Goal: Task Accomplishment & Management: Manage account settings

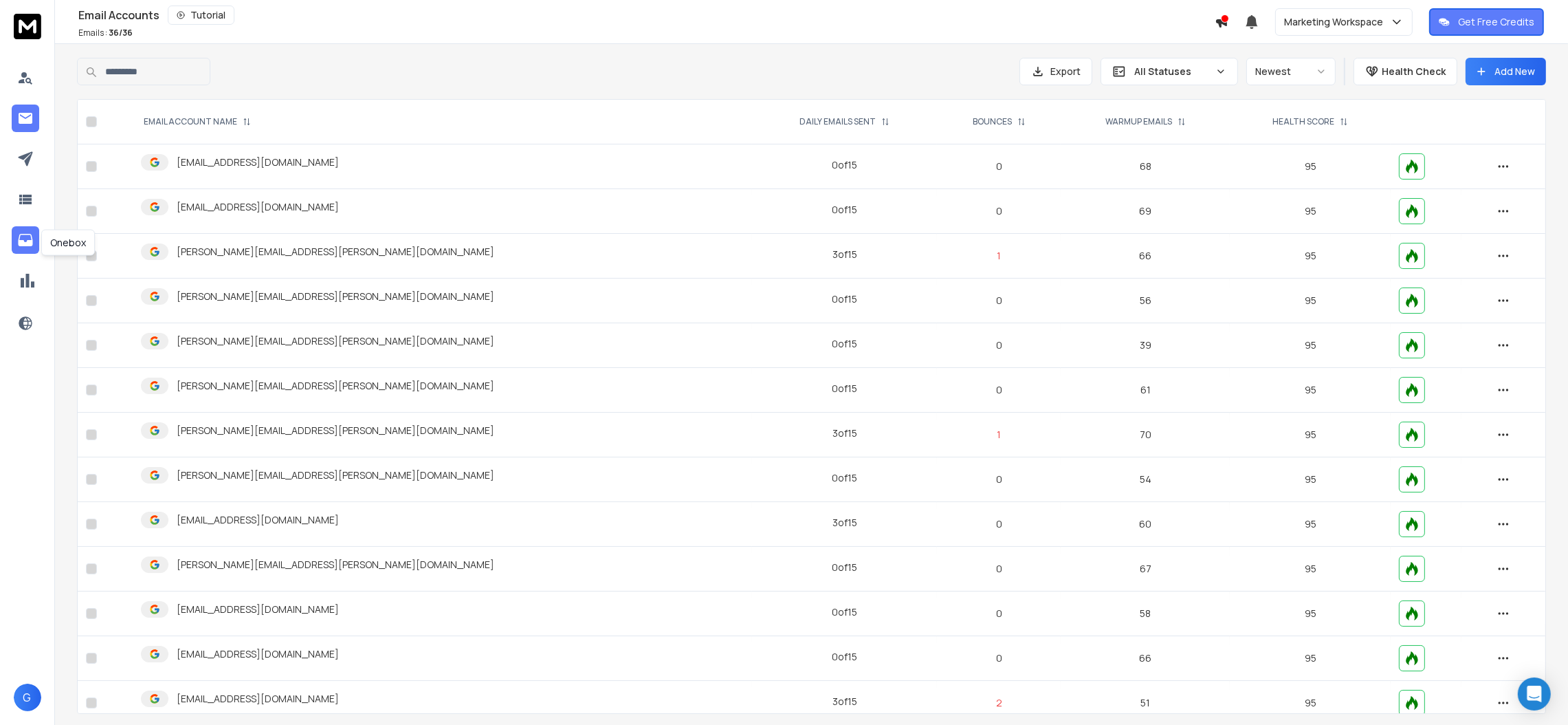
click at [22, 246] on icon at bounding box center [25, 239] width 14 height 12
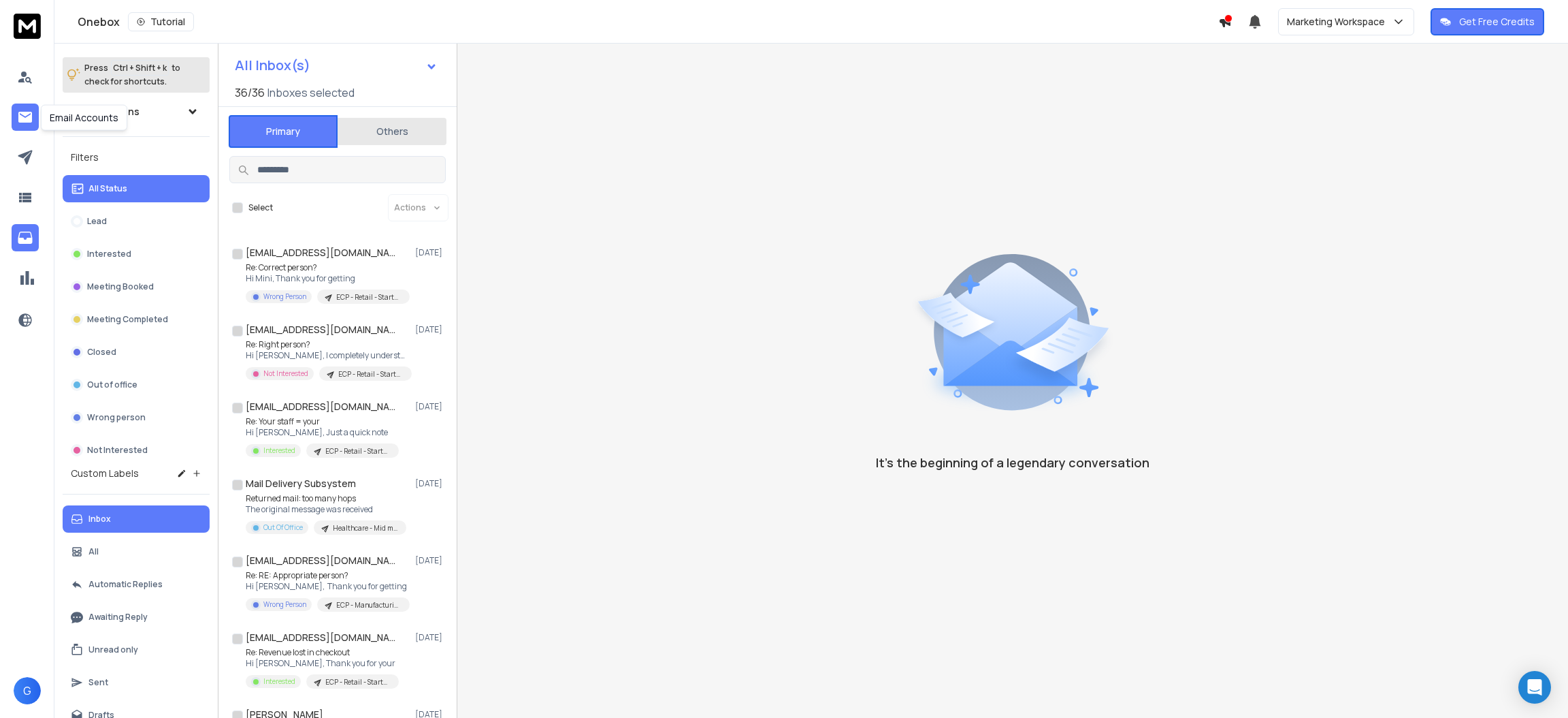
click at [26, 110] on icon at bounding box center [25, 117] width 17 height 17
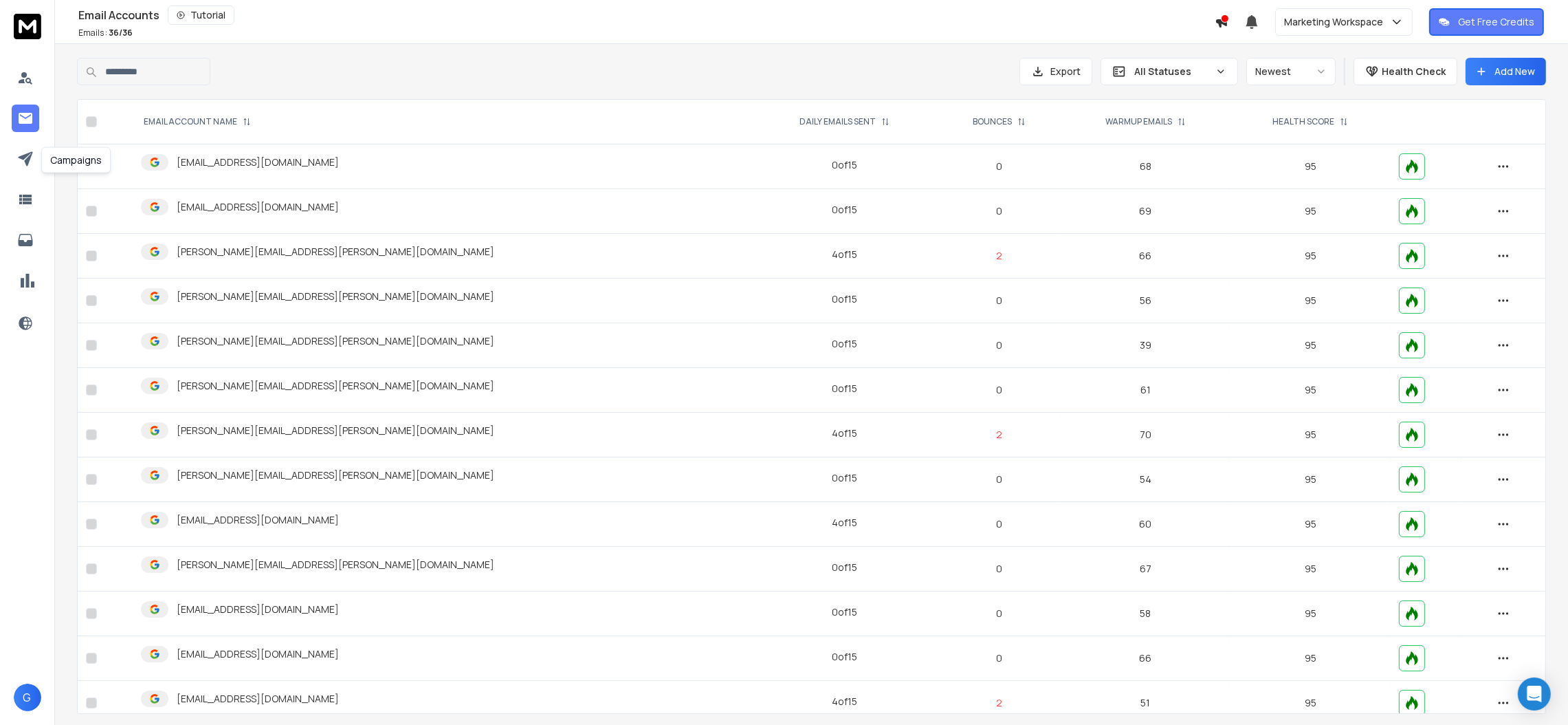
click at [26, 143] on div at bounding box center [27, 198] width 31 height 286
click at [27, 153] on icon at bounding box center [25, 159] width 17 height 17
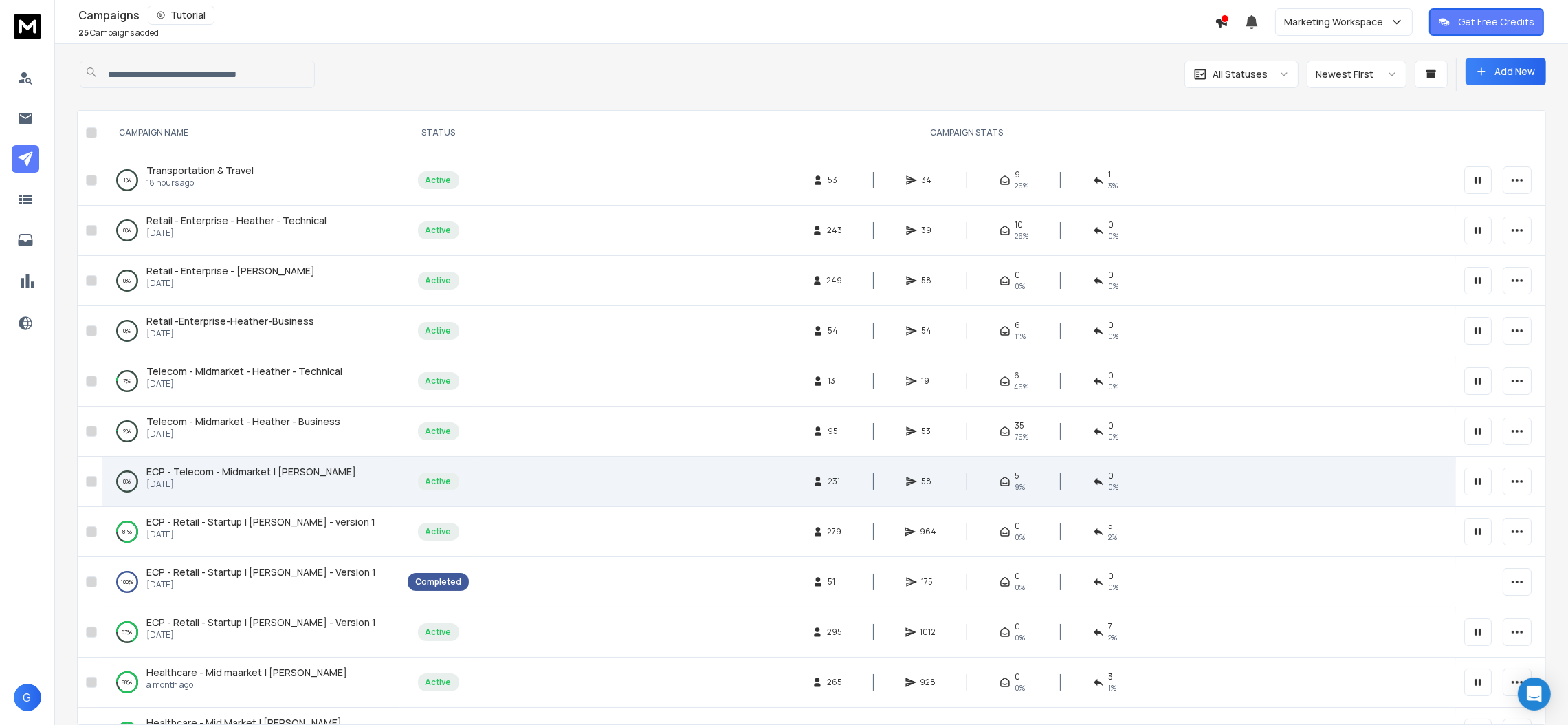
click at [225, 490] on p "2 days ago" at bounding box center [250, 484] width 210 height 11
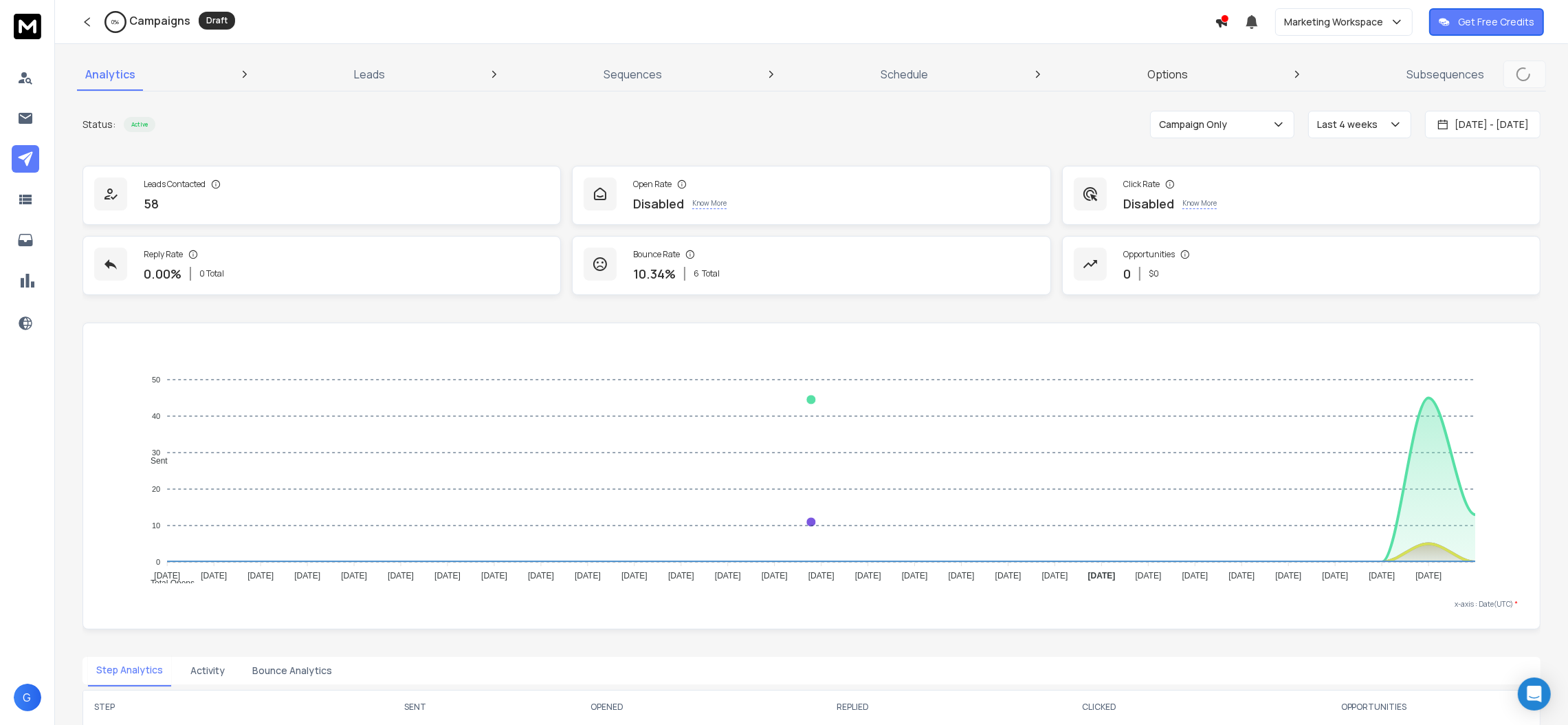
click at [1186, 73] on p "Options" at bounding box center [1167, 74] width 41 height 17
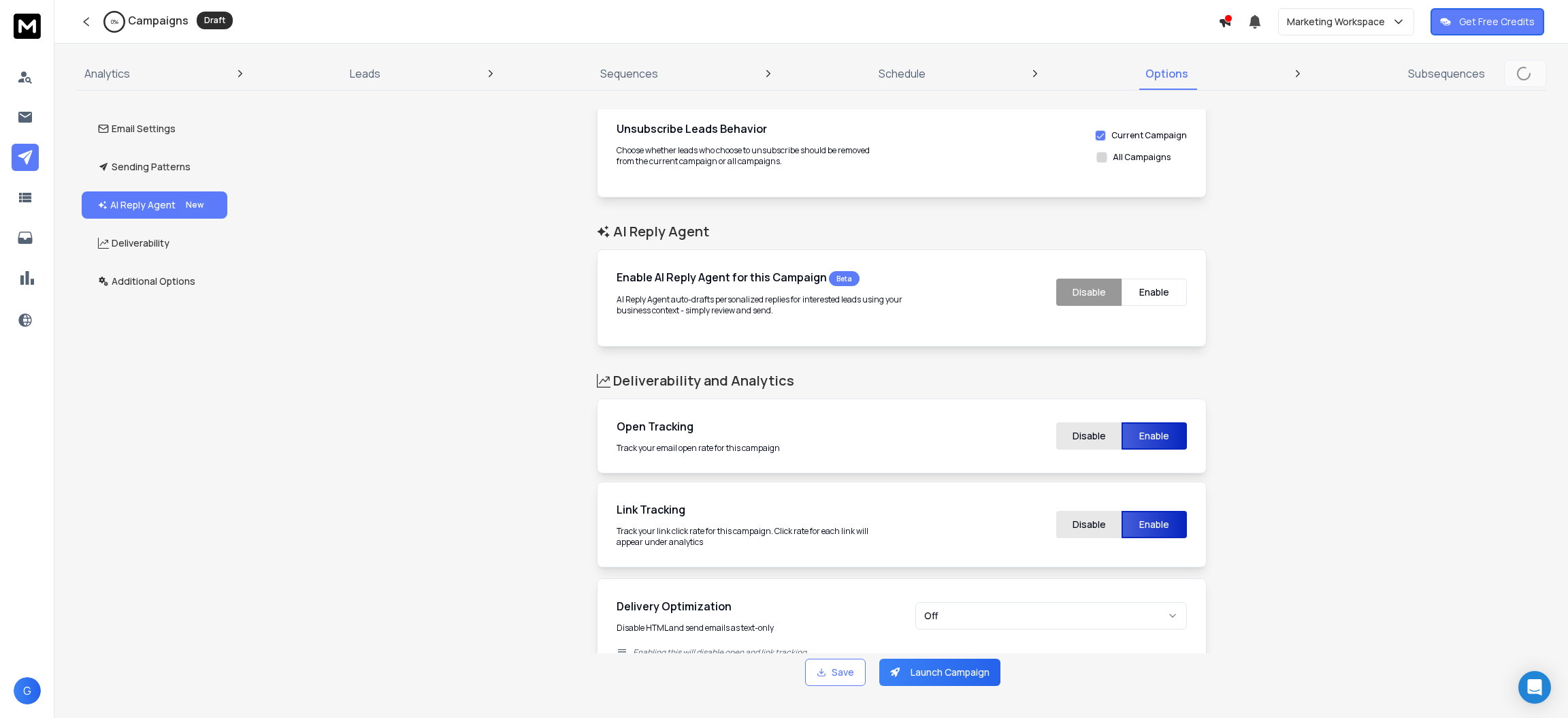
scroll to position [1225, 0]
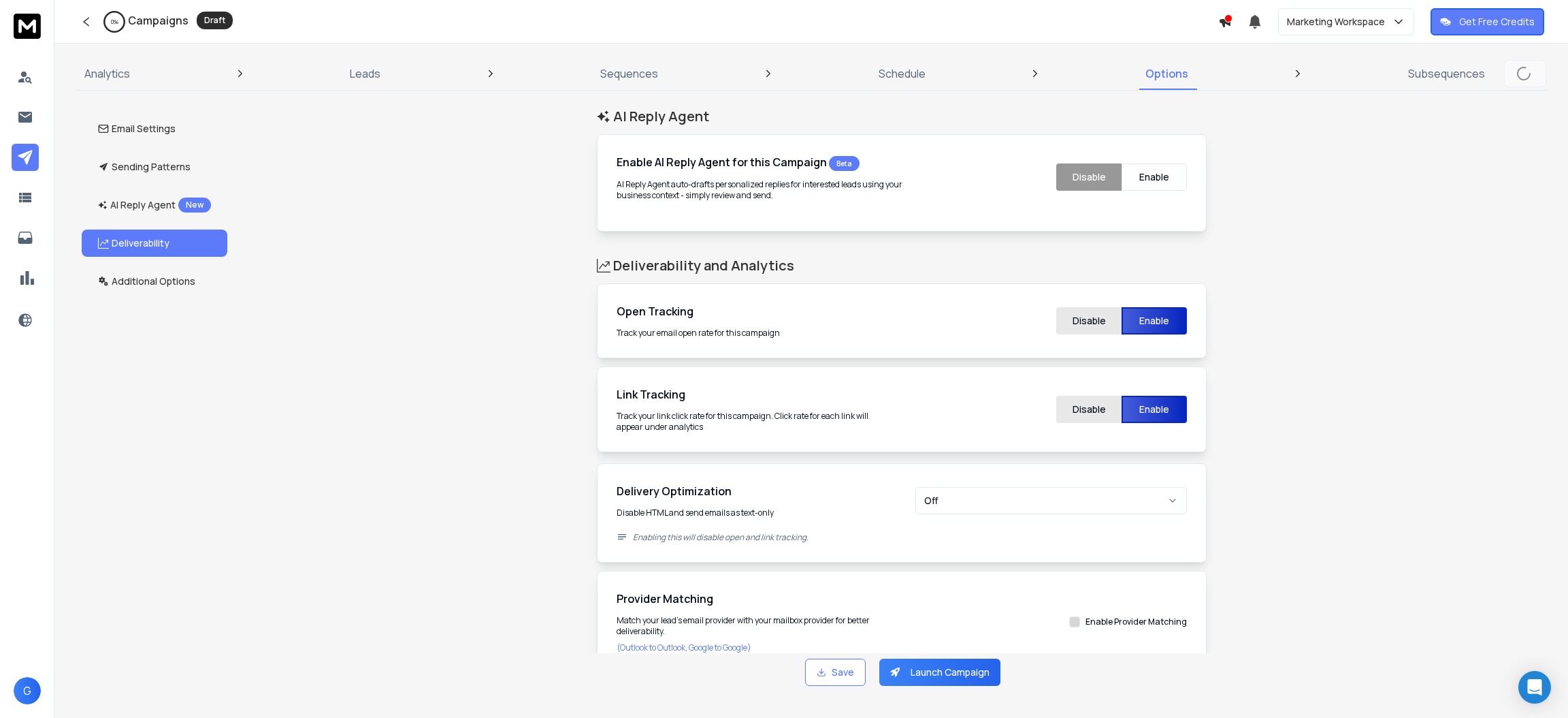
click at [1091, 312] on button "Disable" at bounding box center [1089, 320] width 65 height 27
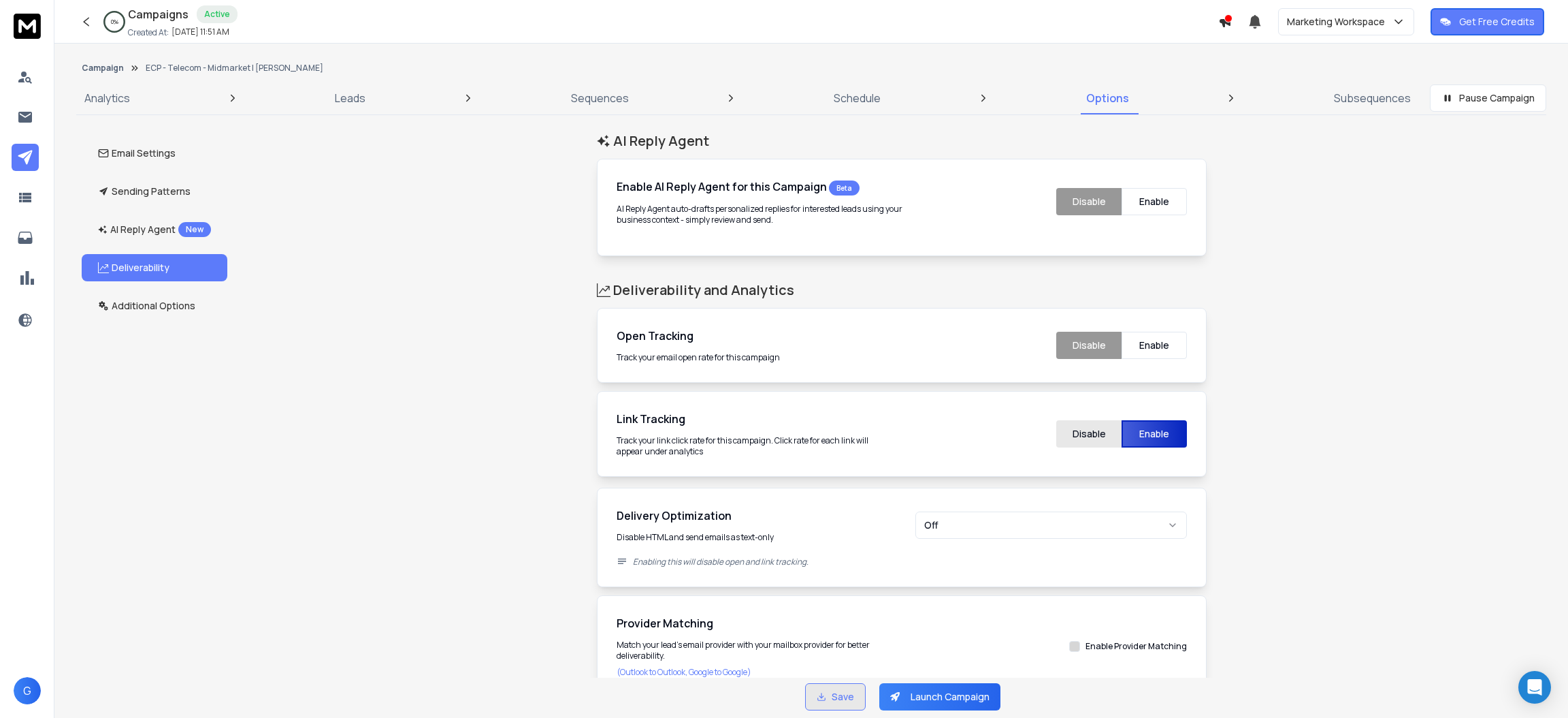
click at [820, 696] on icon "submit" at bounding box center [822, 697] width 10 height 10
click at [25, 163] on icon at bounding box center [25, 157] width 14 height 14
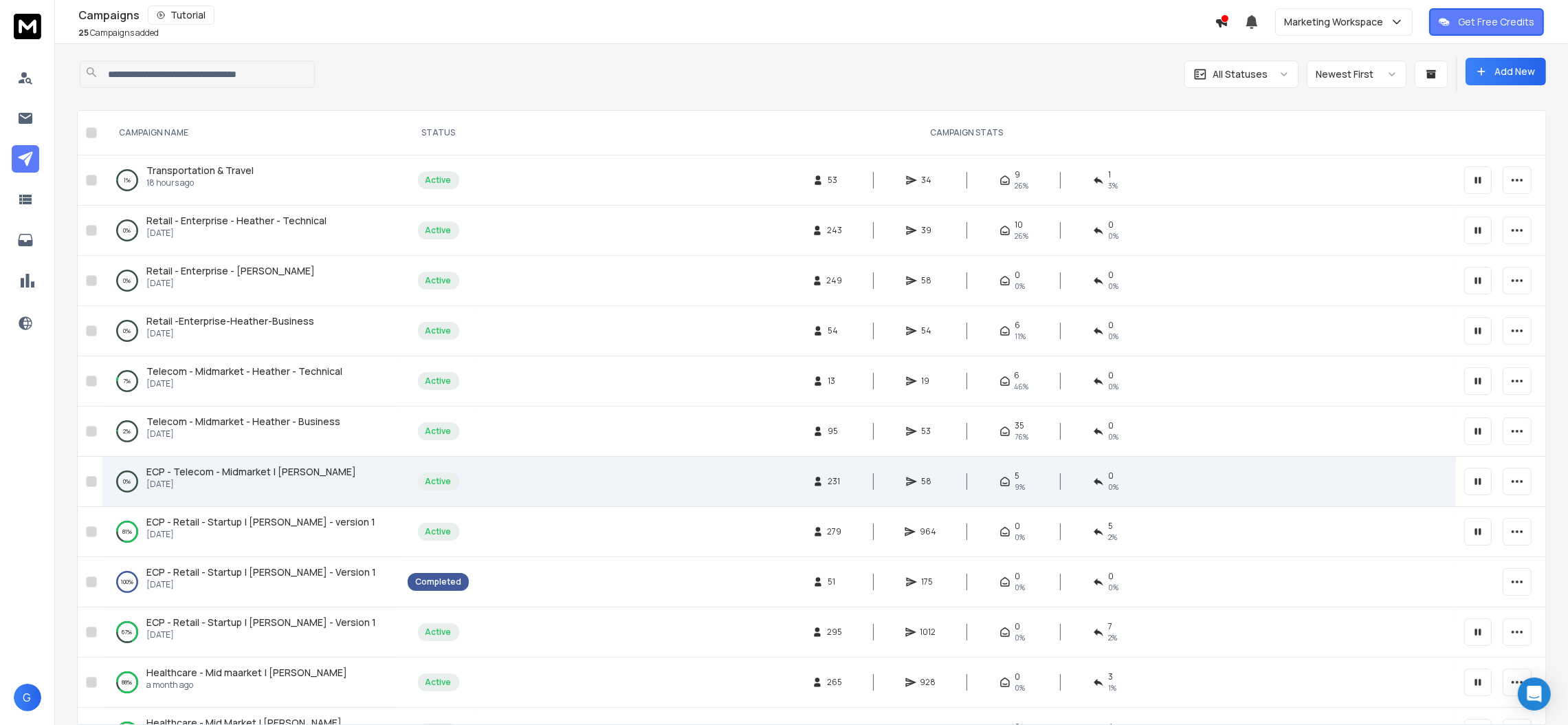
click at [227, 468] on span "ECP - Telecom - Midmarket | Bryan" at bounding box center [250, 471] width 210 height 13
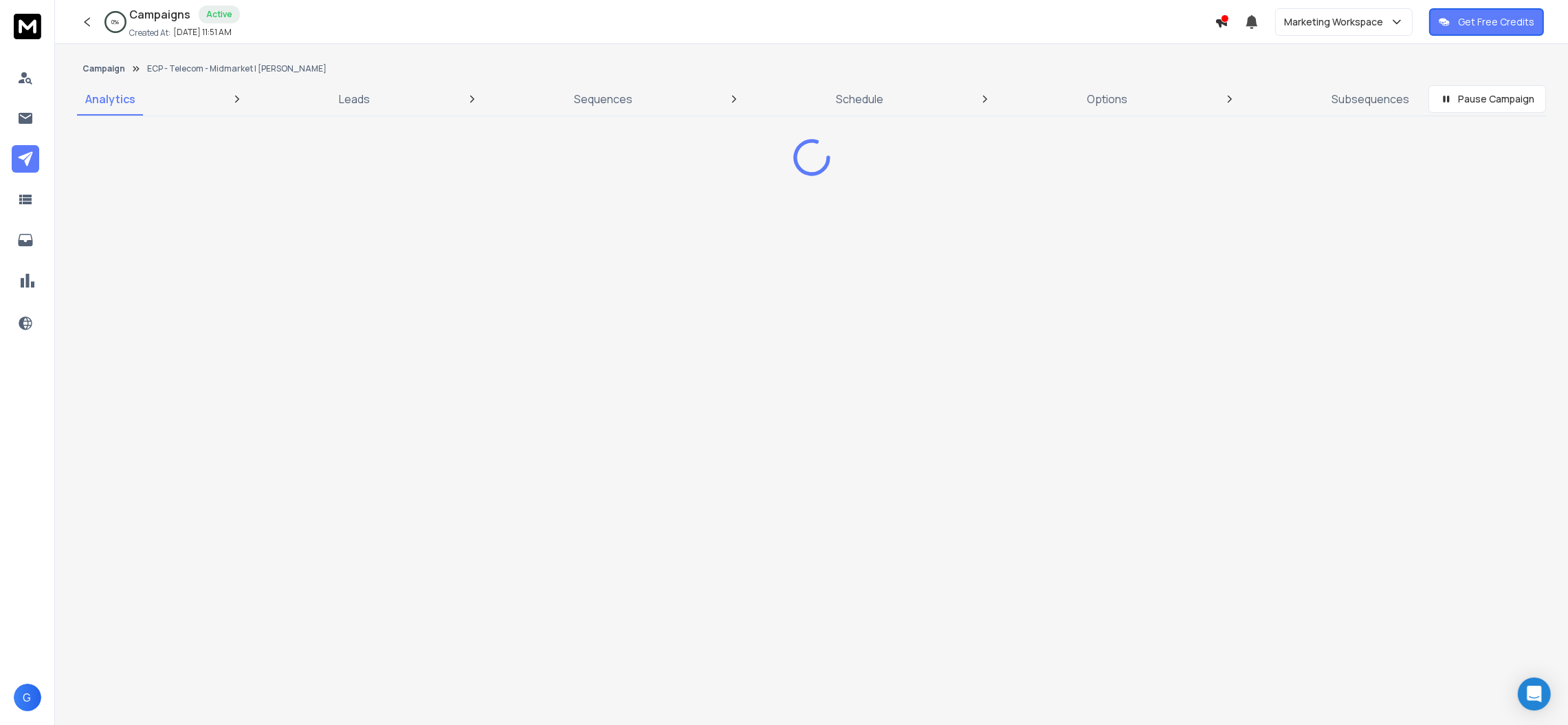
click at [1075, 106] on div "Analytics Leads Sequences Schedule Options Subsequences" at bounding box center [747, 99] width 1341 height 33
click at [1098, 101] on p "Options" at bounding box center [1108, 99] width 41 height 17
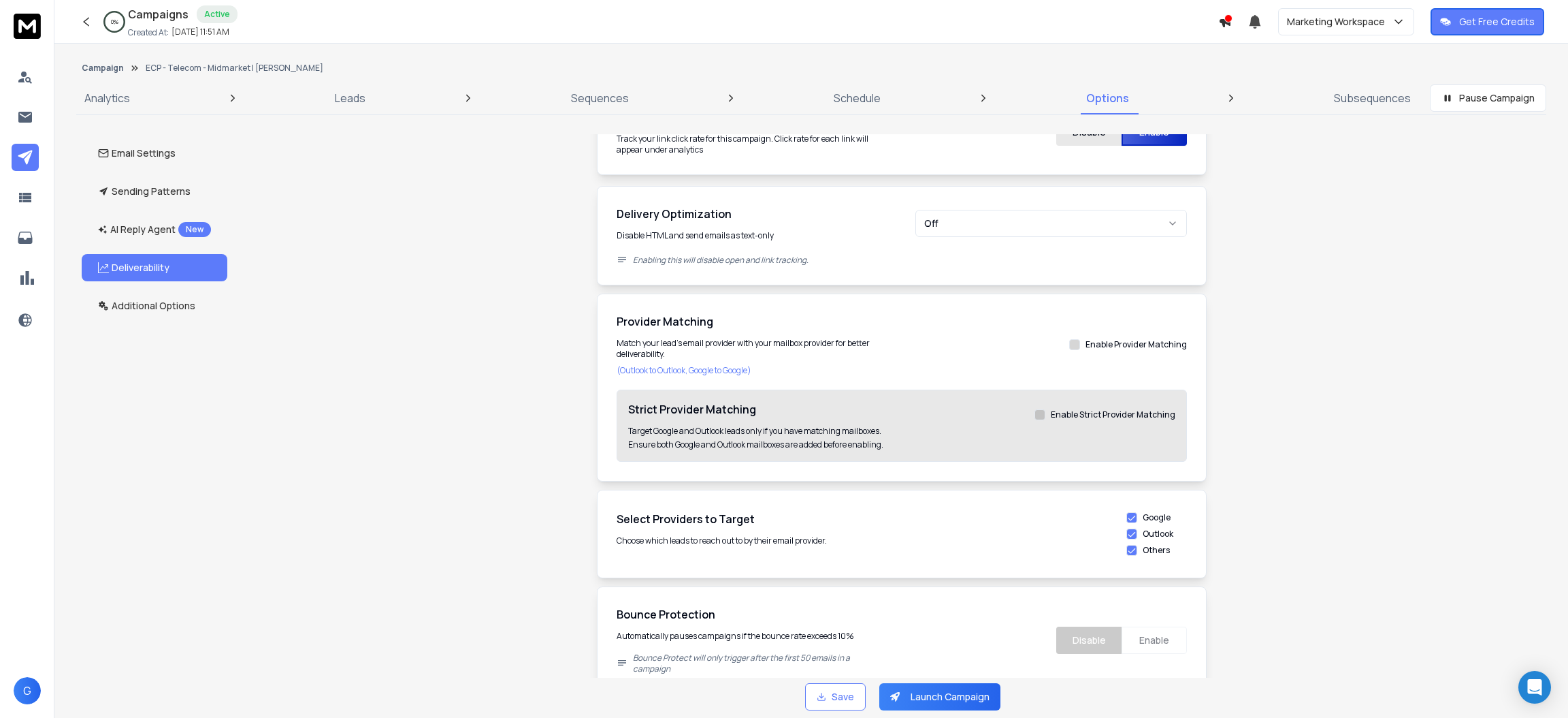
scroll to position [1118, 0]
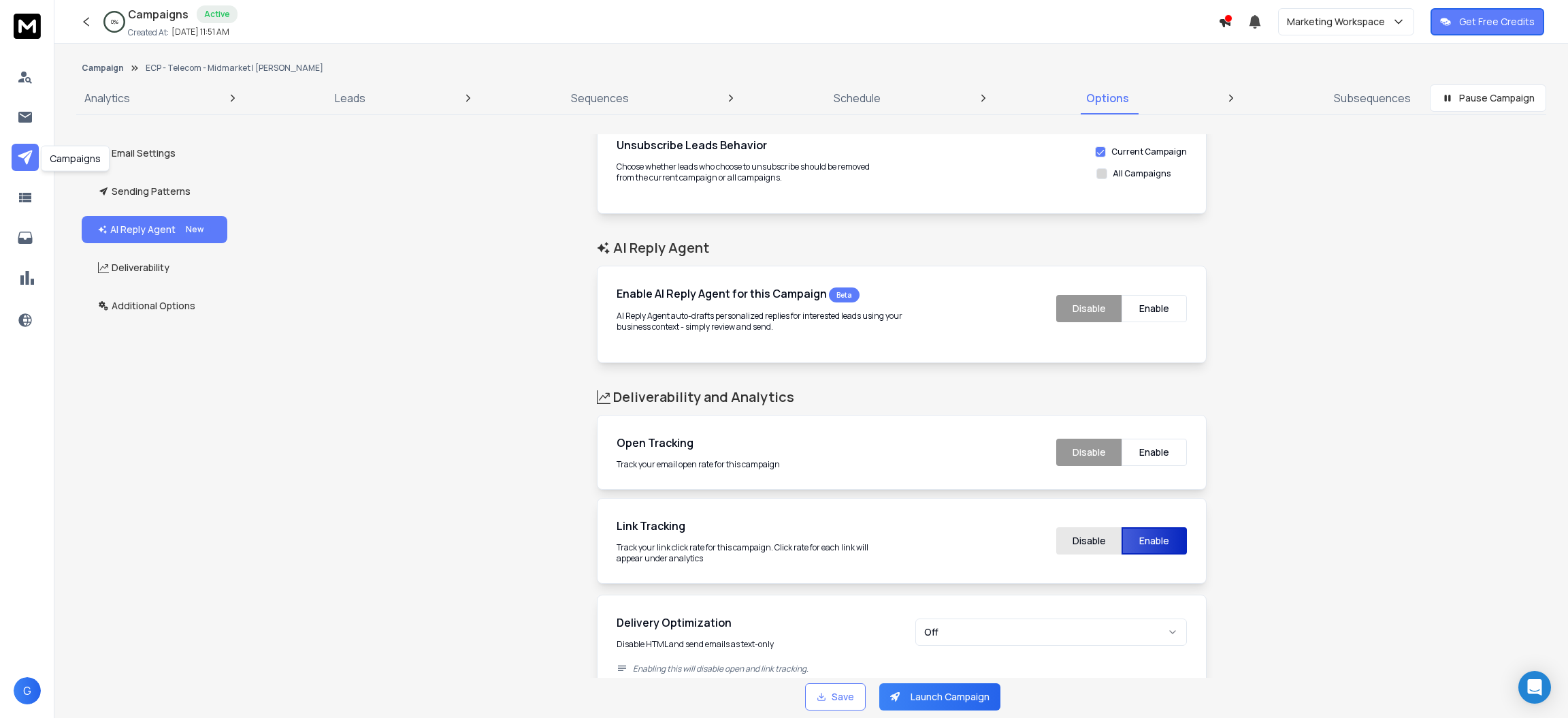
click at [21, 158] on icon at bounding box center [25, 157] width 14 height 14
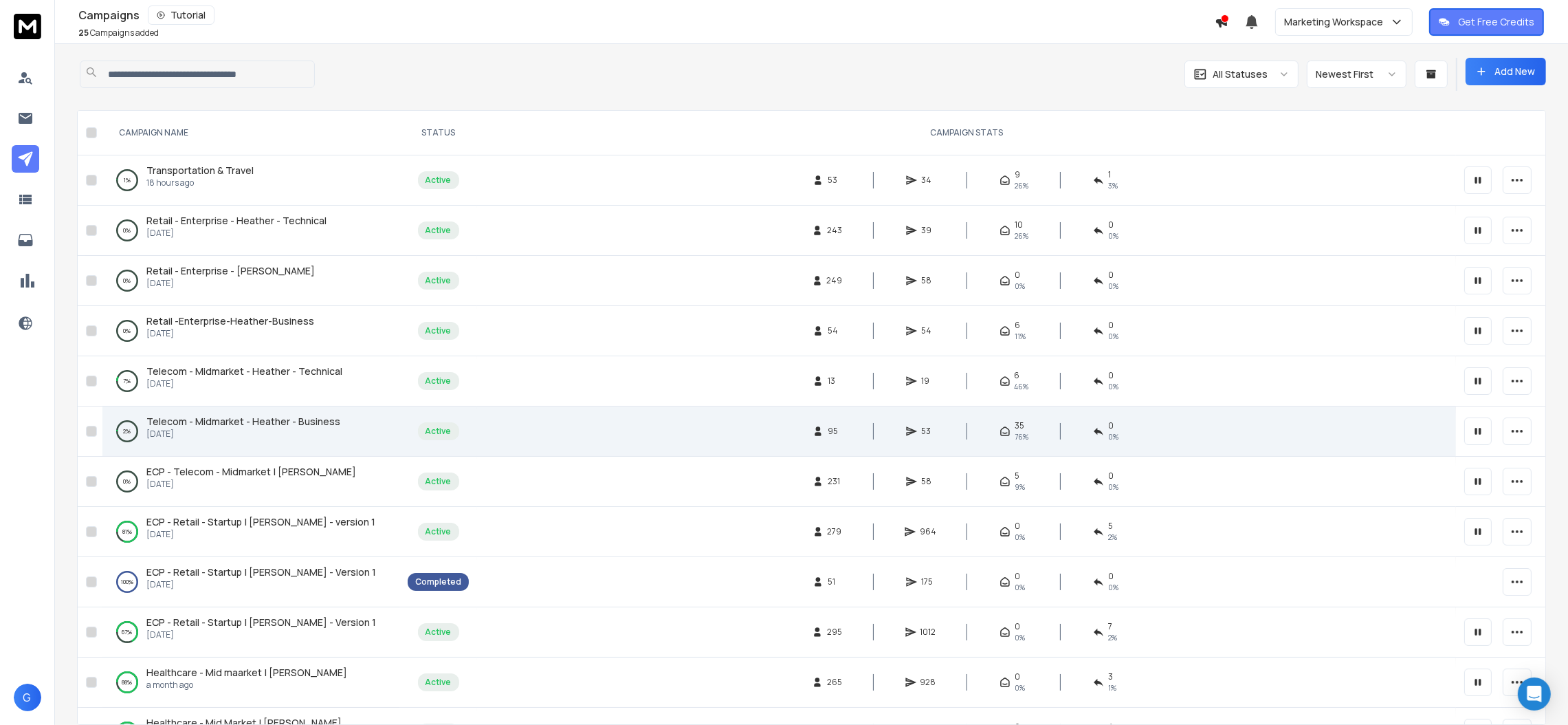
click at [256, 428] on span "Telecom - Midmarket - Heather - Business" at bounding box center [242, 421] width 193 height 13
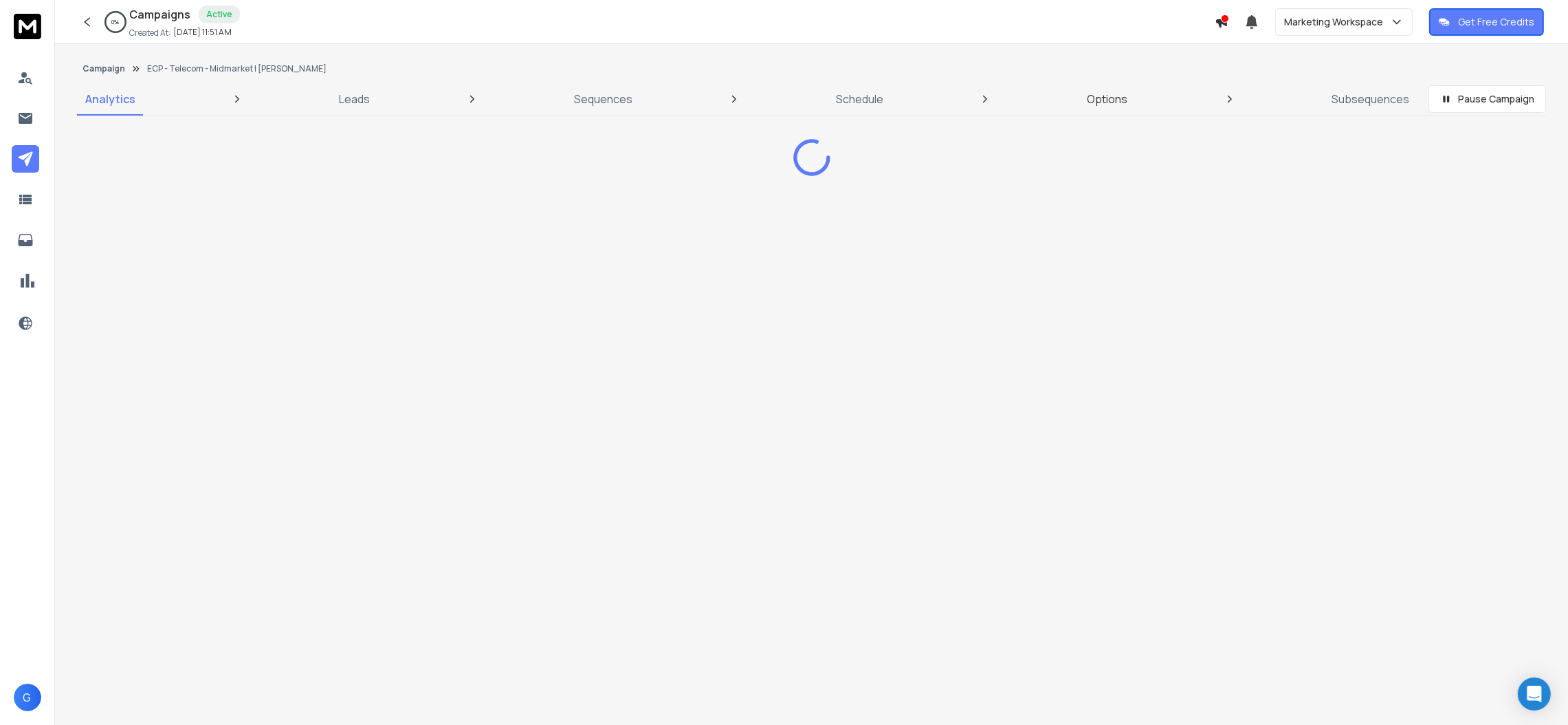
click at [1121, 93] on p "Options" at bounding box center [1108, 99] width 41 height 17
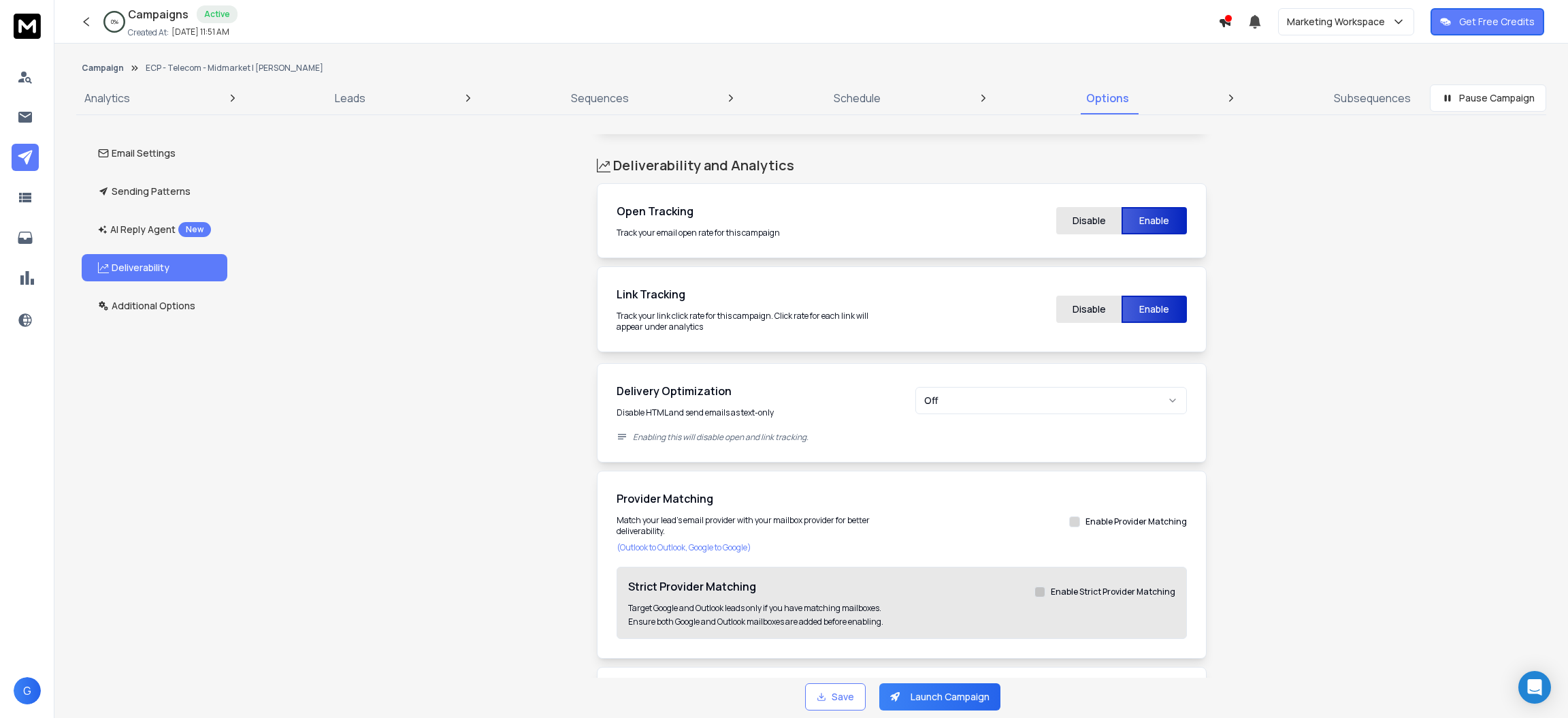
scroll to position [1322, 0]
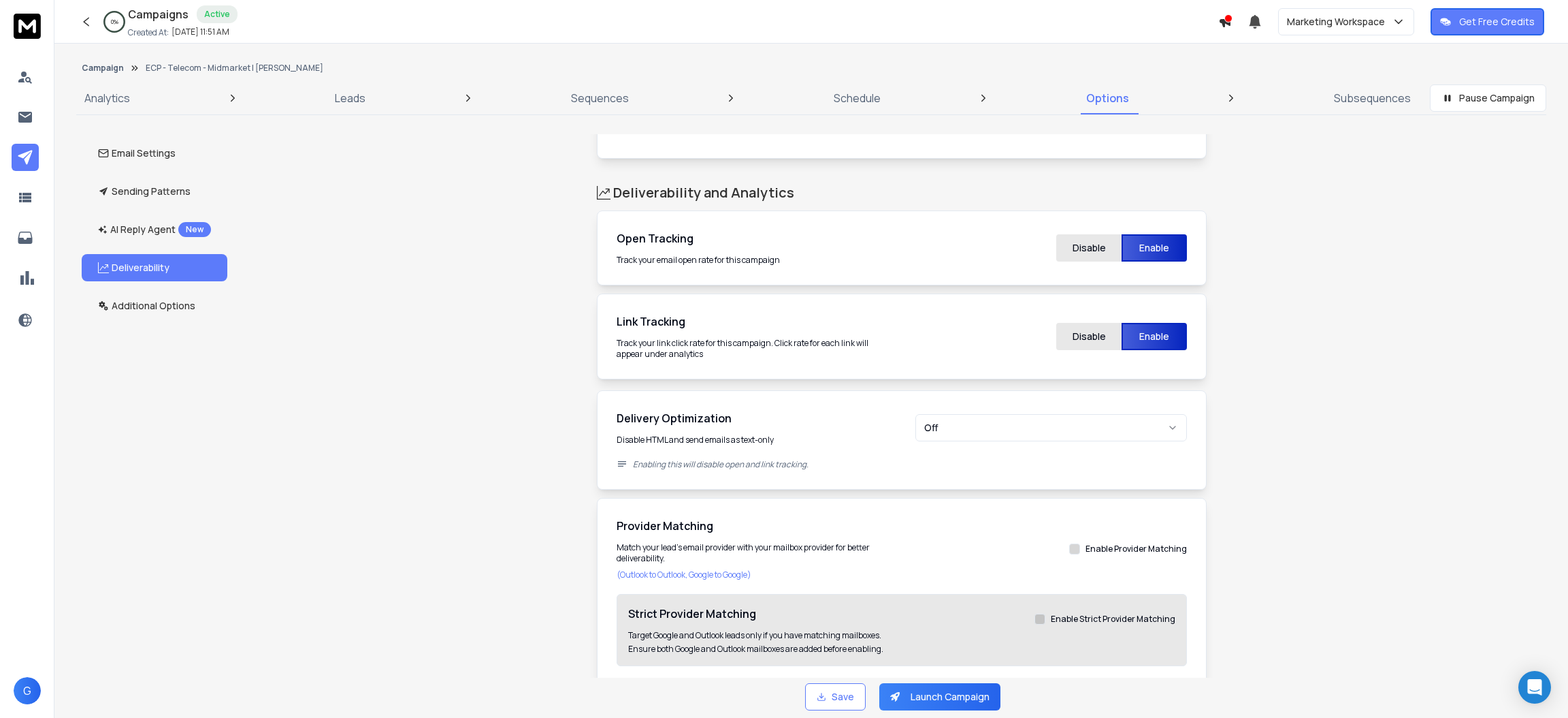
click at [1100, 249] on button "Disable" at bounding box center [1089, 248] width 65 height 27
click at [831, 694] on button "Save" at bounding box center [835, 697] width 60 height 27
click at [824, 698] on icon "submit" at bounding box center [821, 699] width 7 height 2
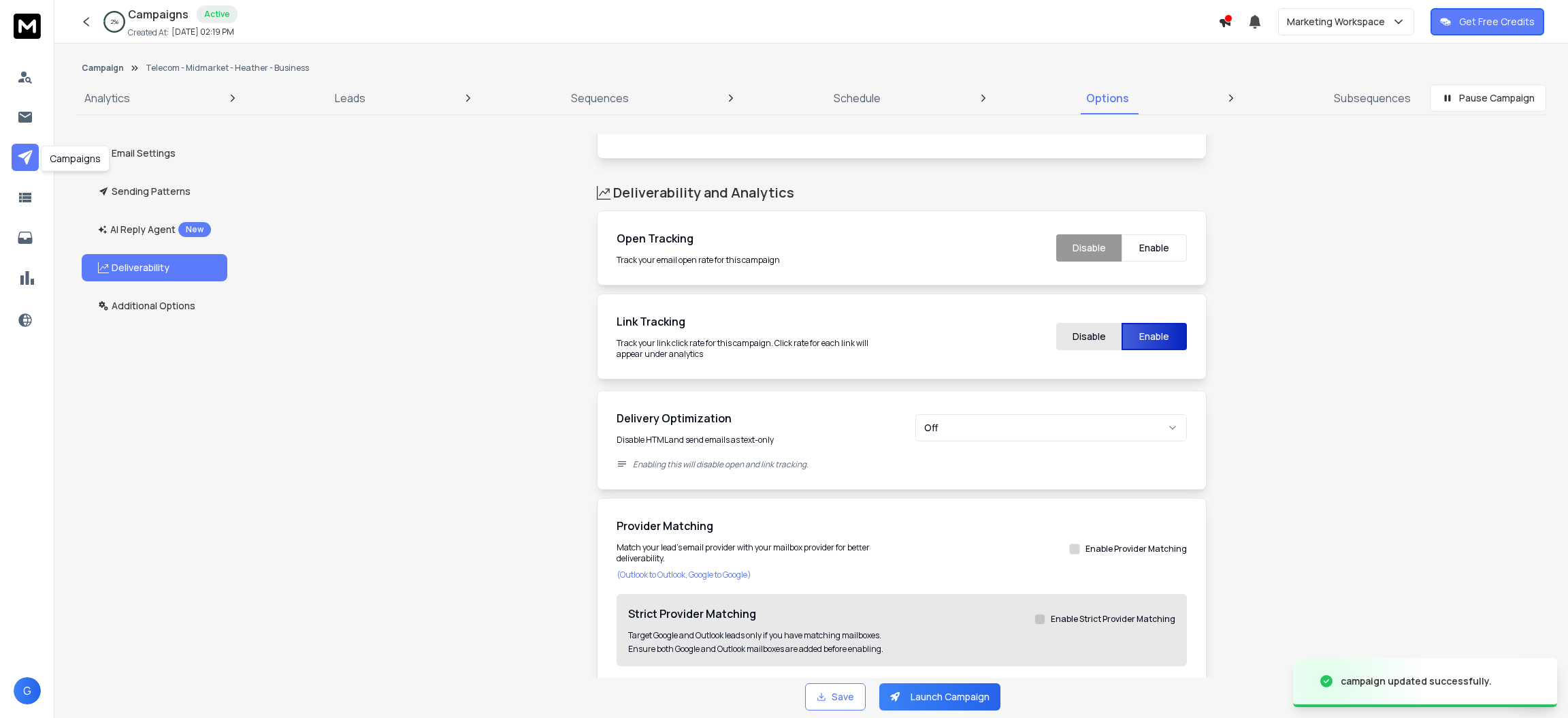
click at [17, 157] on icon at bounding box center [25, 157] width 17 height 17
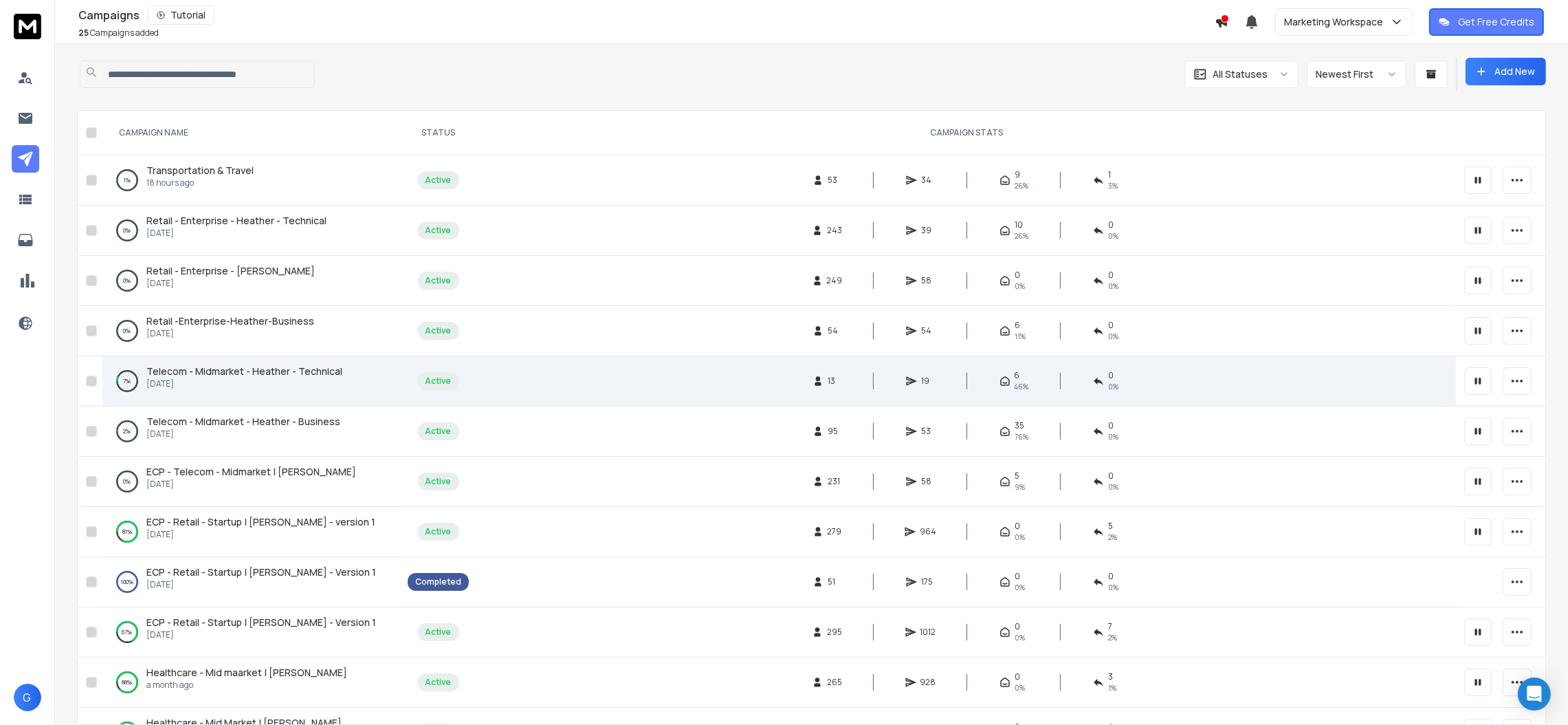
click at [339, 371] on div "7 % Telecom - Midmarket - Heather - Technical 2 days ago" at bounding box center [251, 381] width 270 height 33
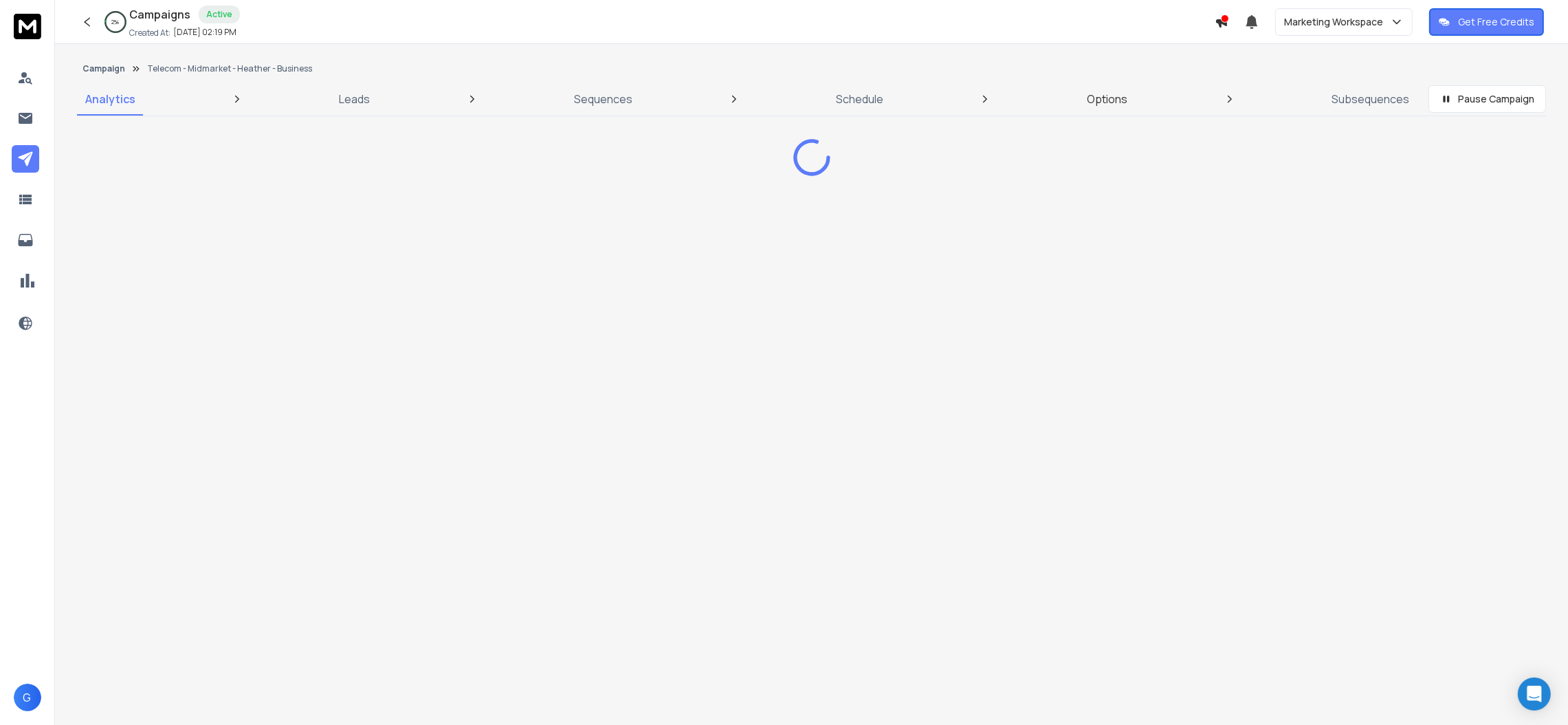
click at [1107, 102] on p "Options" at bounding box center [1108, 99] width 41 height 17
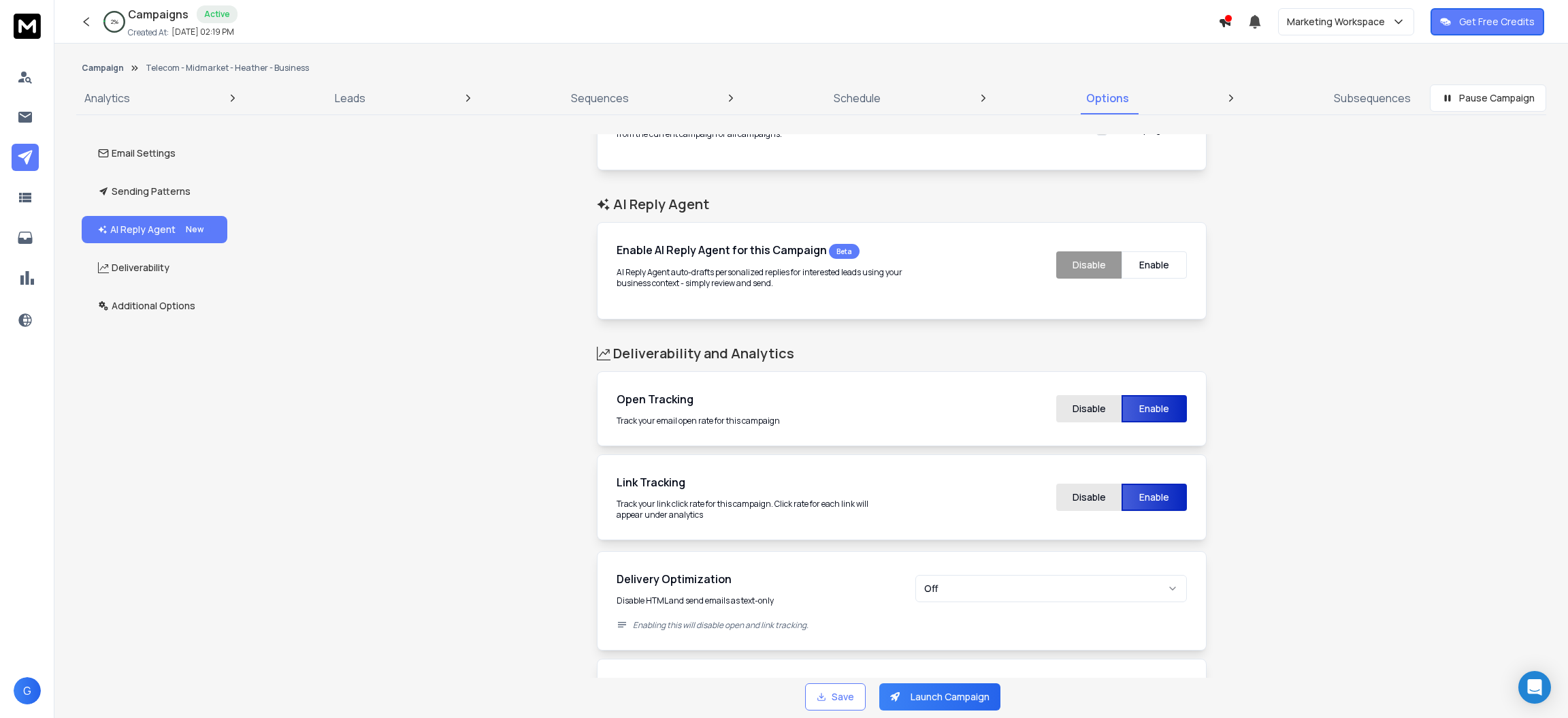
scroll to position [1159, 0]
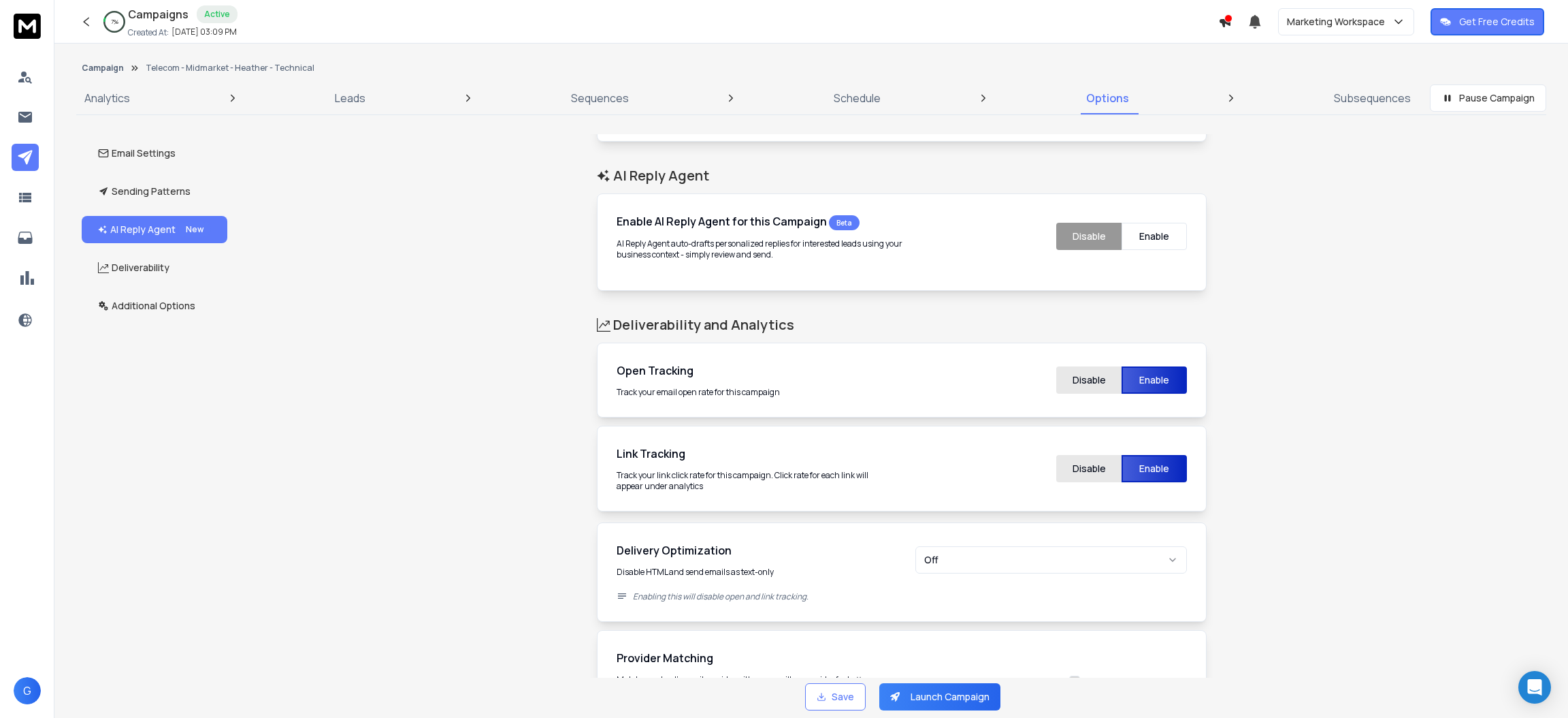
click at [1059, 378] on button "Disable" at bounding box center [1089, 380] width 65 height 27
click at [834, 699] on button "Save" at bounding box center [835, 697] width 60 height 27
click at [18, 153] on icon at bounding box center [25, 157] width 17 height 17
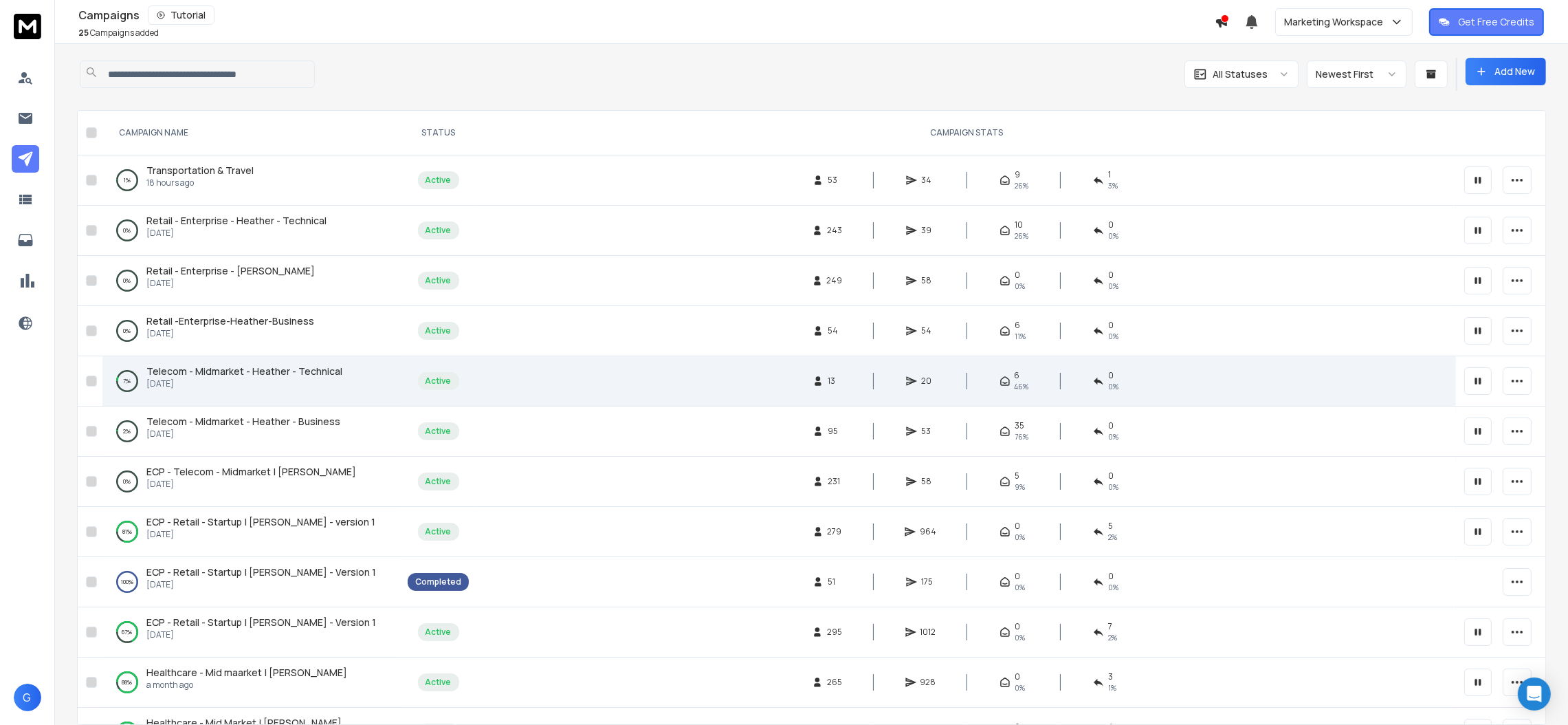
click at [295, 381] on p "2 days ago" at bounding box center [244, 384] width 196 height 11
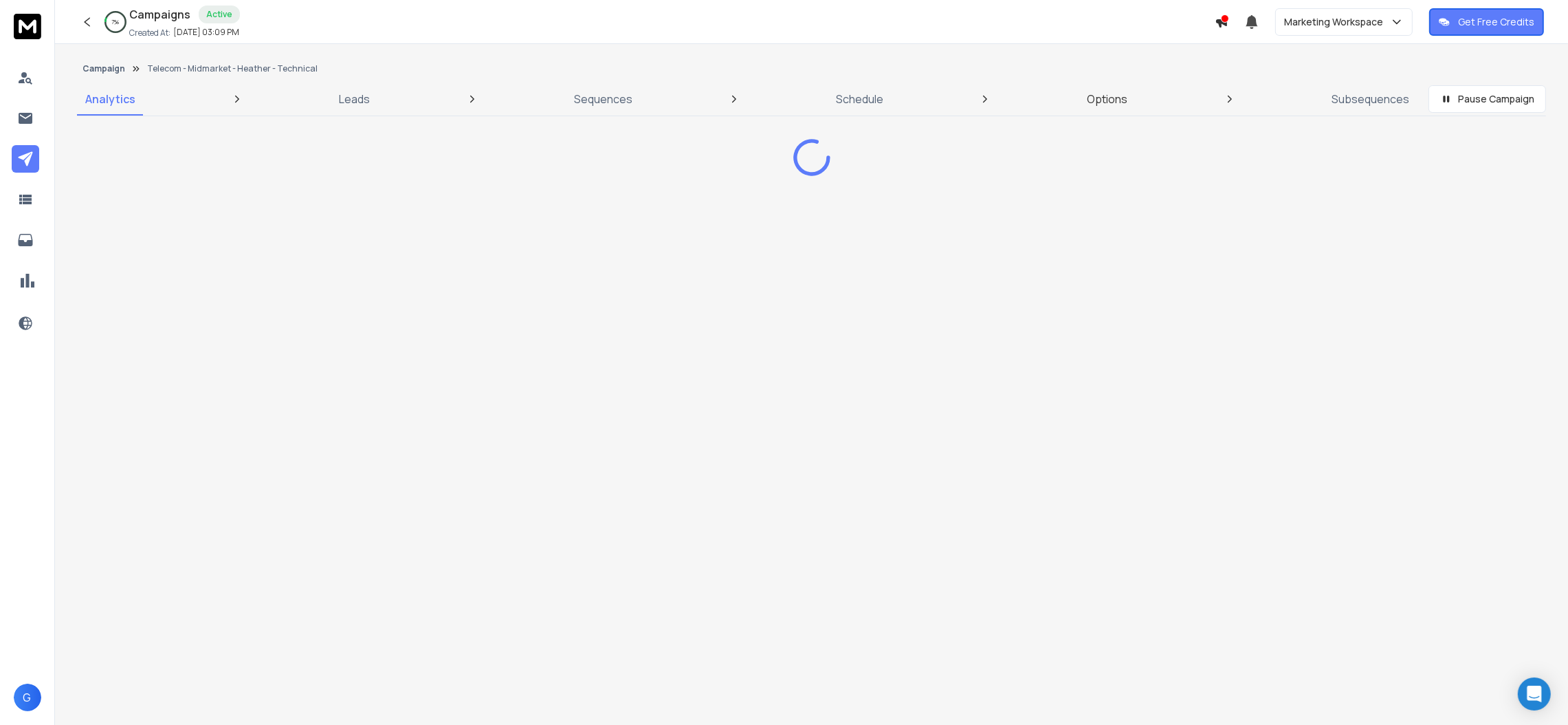
click at [1118, 94] on p "Options" at bounding box center [1108, 99] width 41 height 17
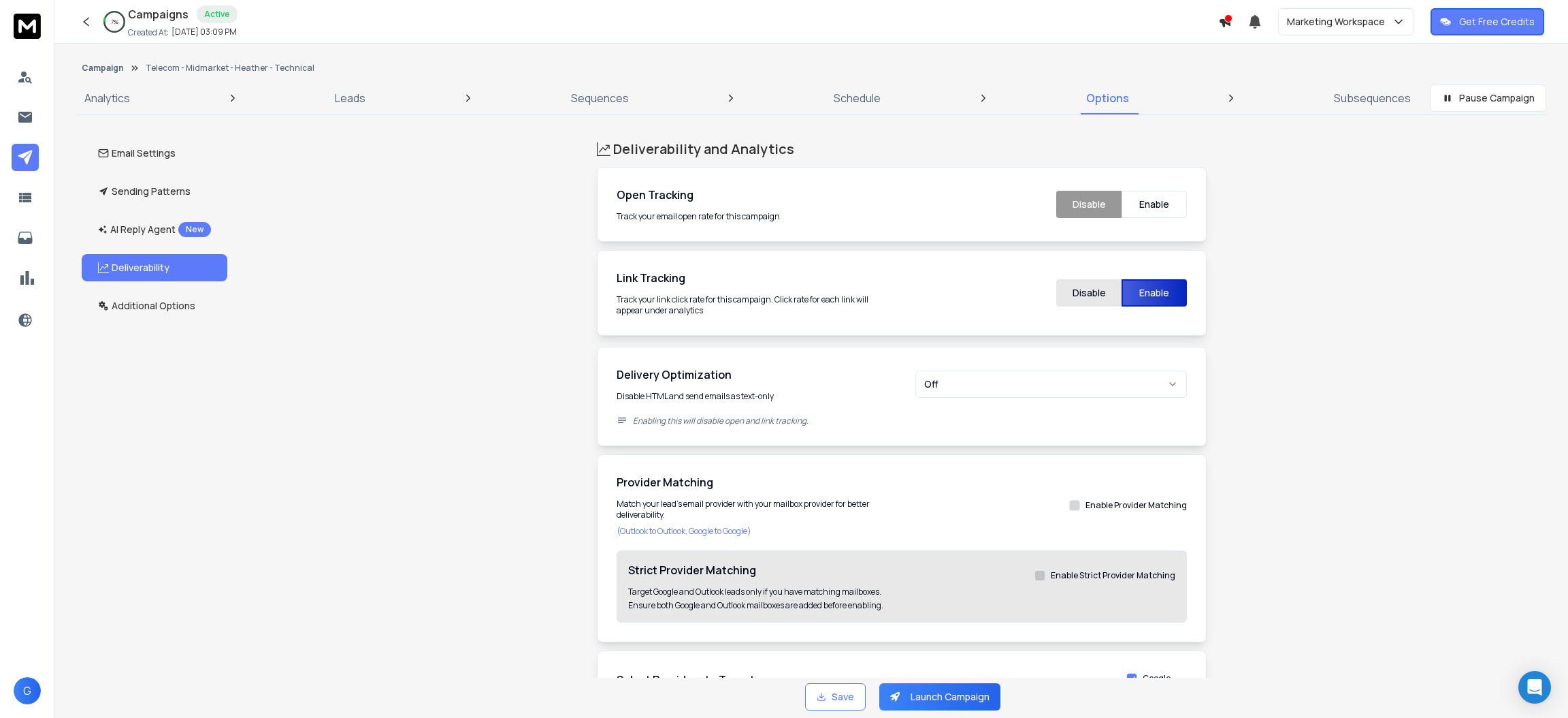
scroll to position [1262, 0]
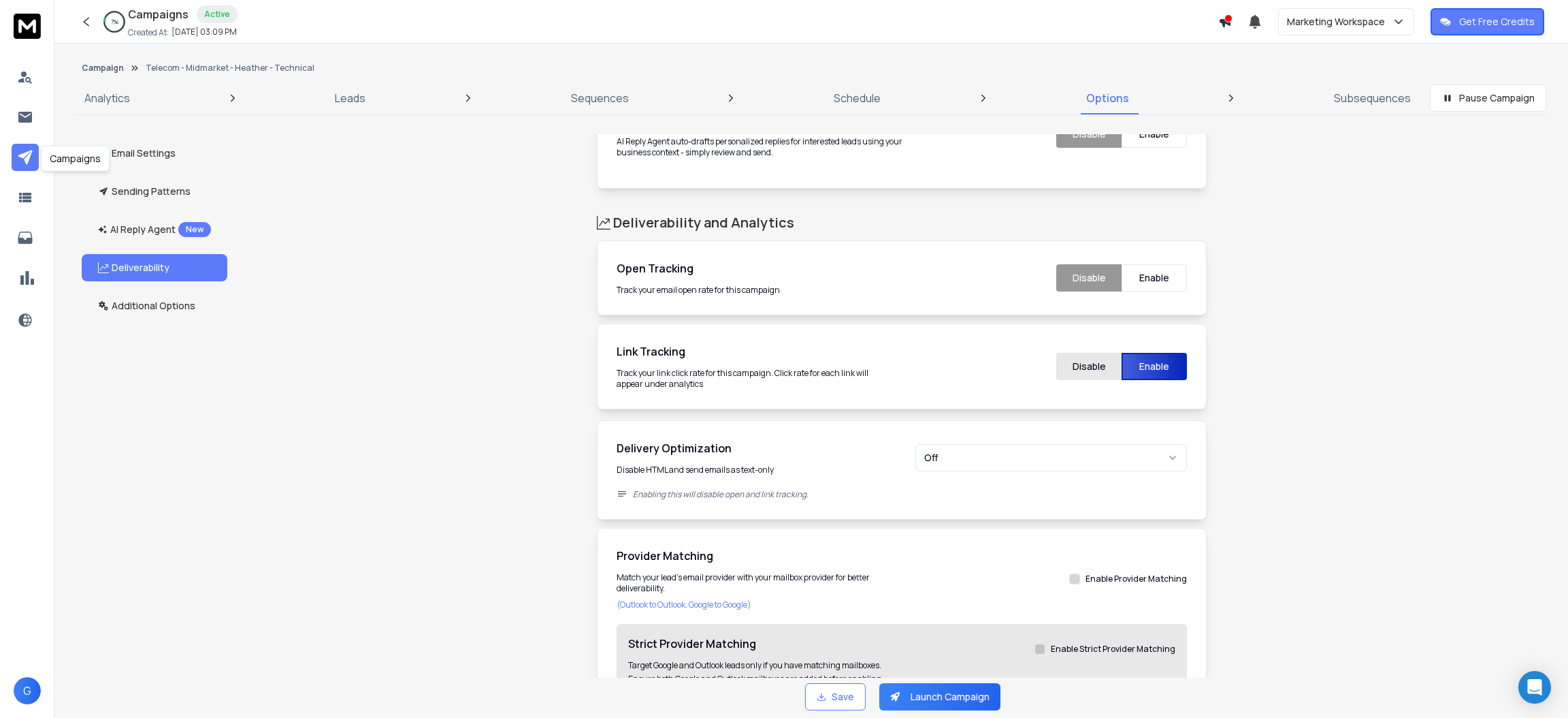
click at [21, 162] on icon at bounding box center [25, 157] width 17 height 17
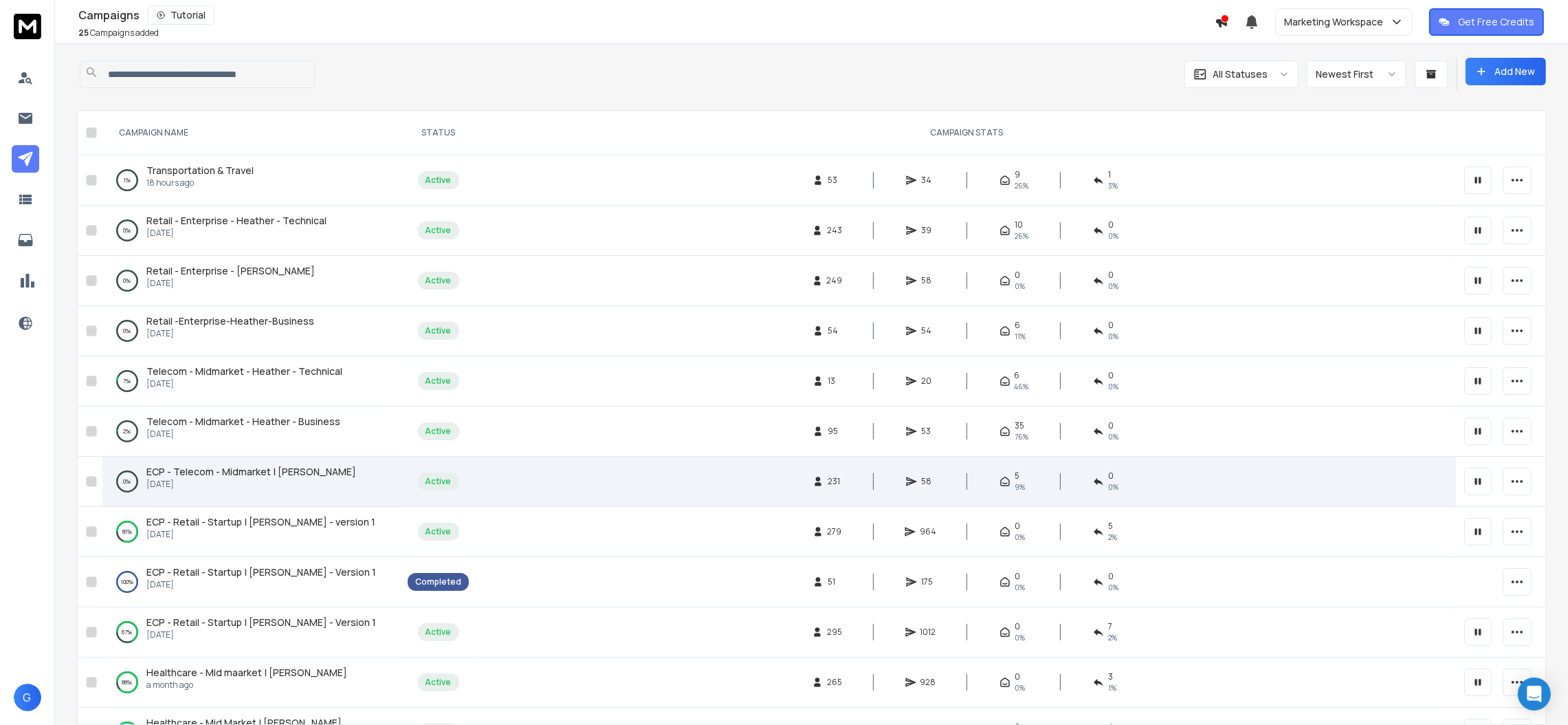
click at [271, 494] on div "ECP - Telecom - Midmarket | Bryan 2 days ago" at bounding box center [250, 481] width 210 height 33
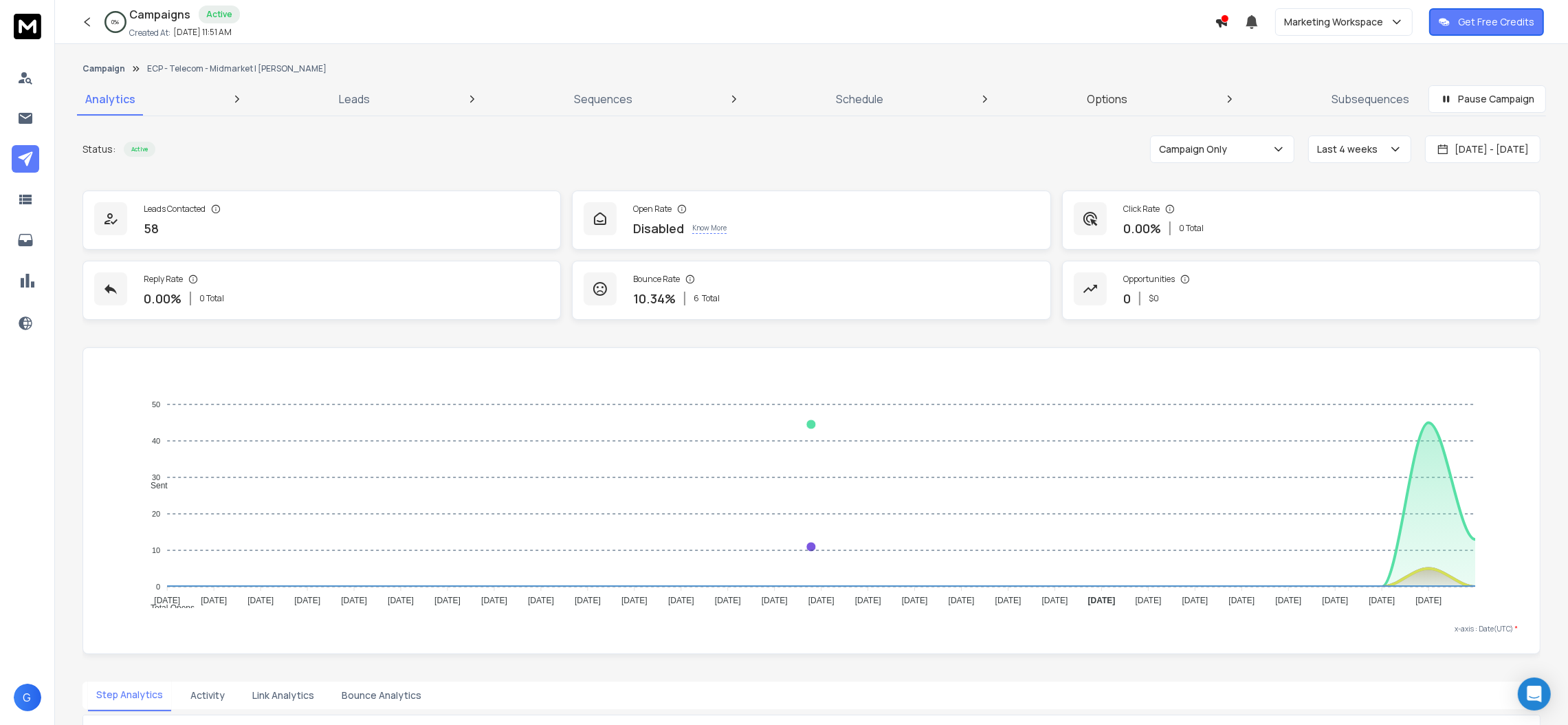
click at [1107, 97] on p "Options" at bounding box center [1108, 99] width 41 height 17
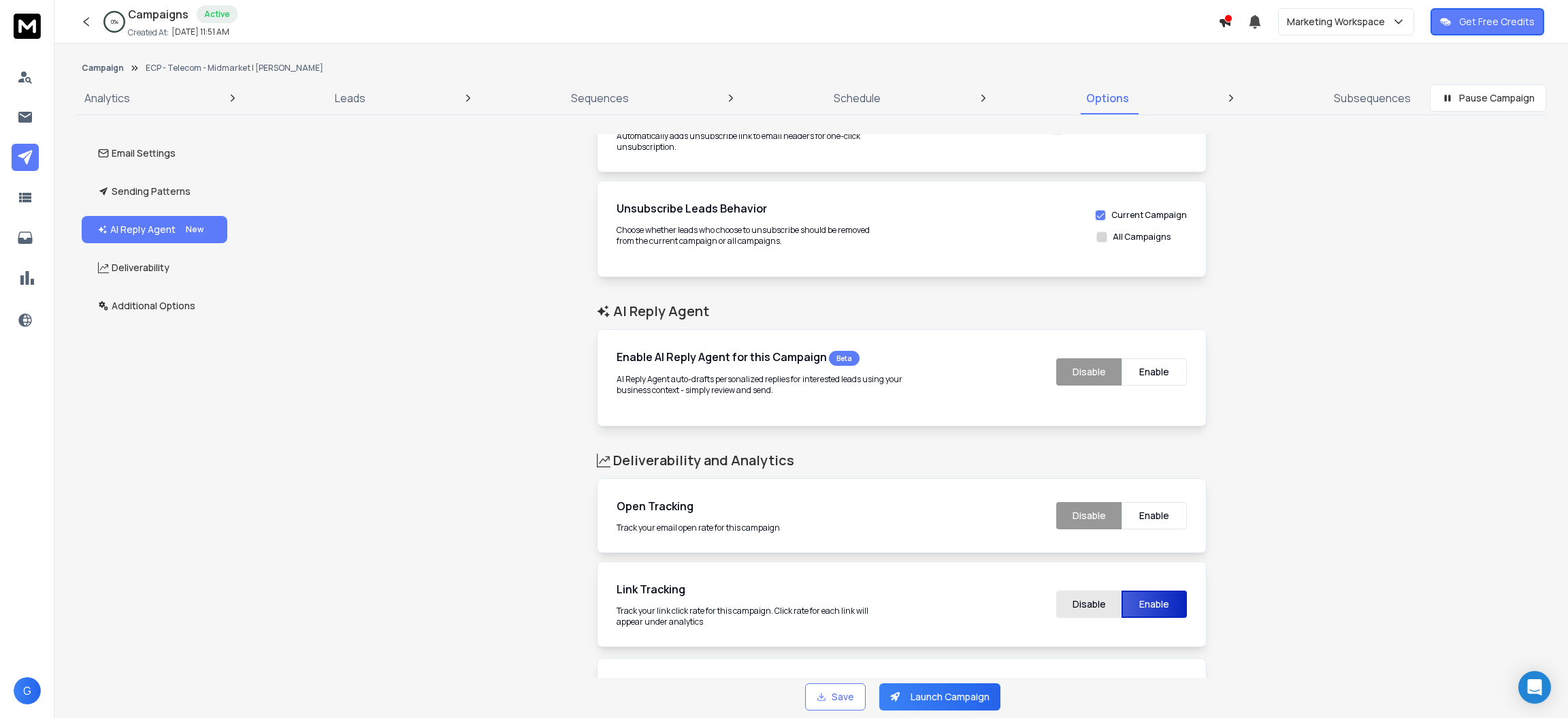
scroll to position [1088, 0]
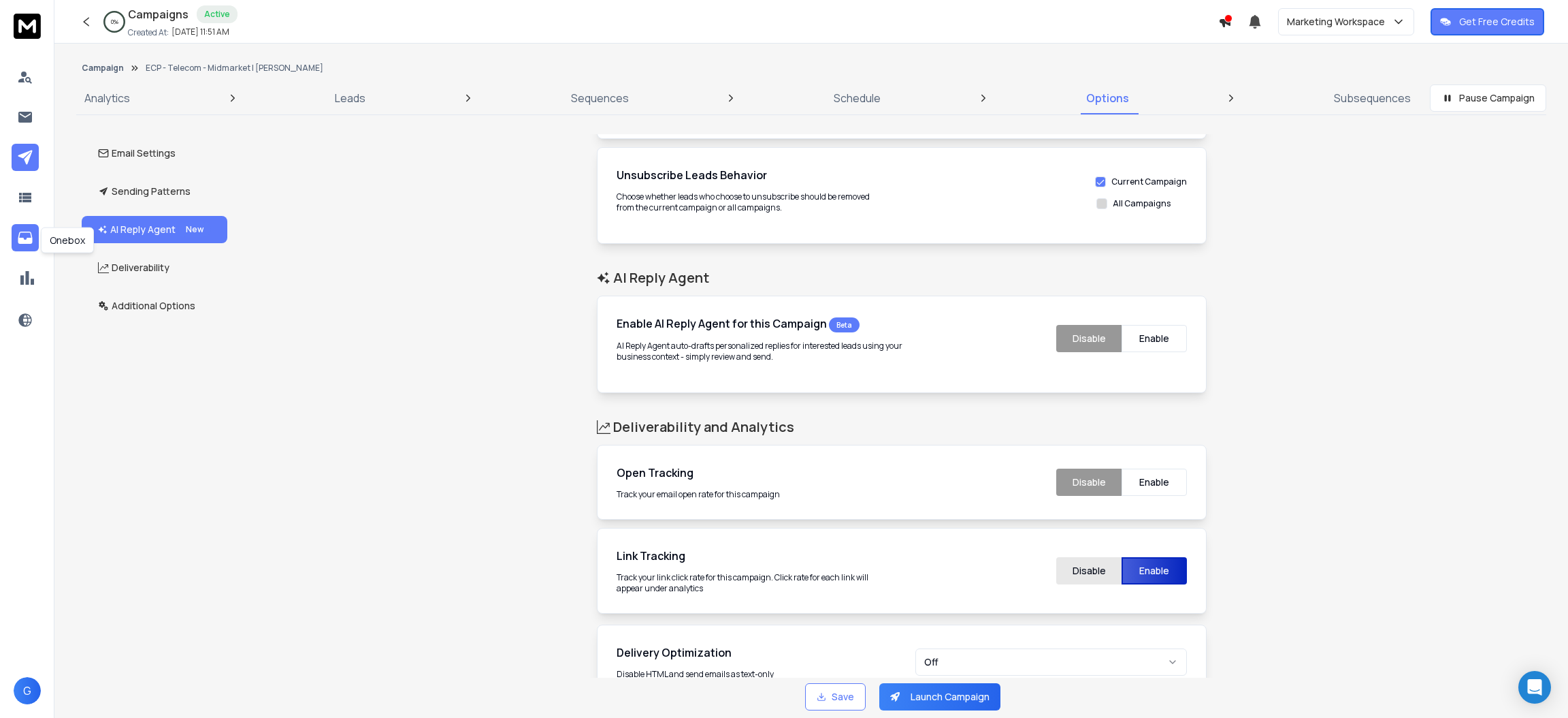
click at [20, 239] on icon at bounding box center [25, 238] width 17 height 17
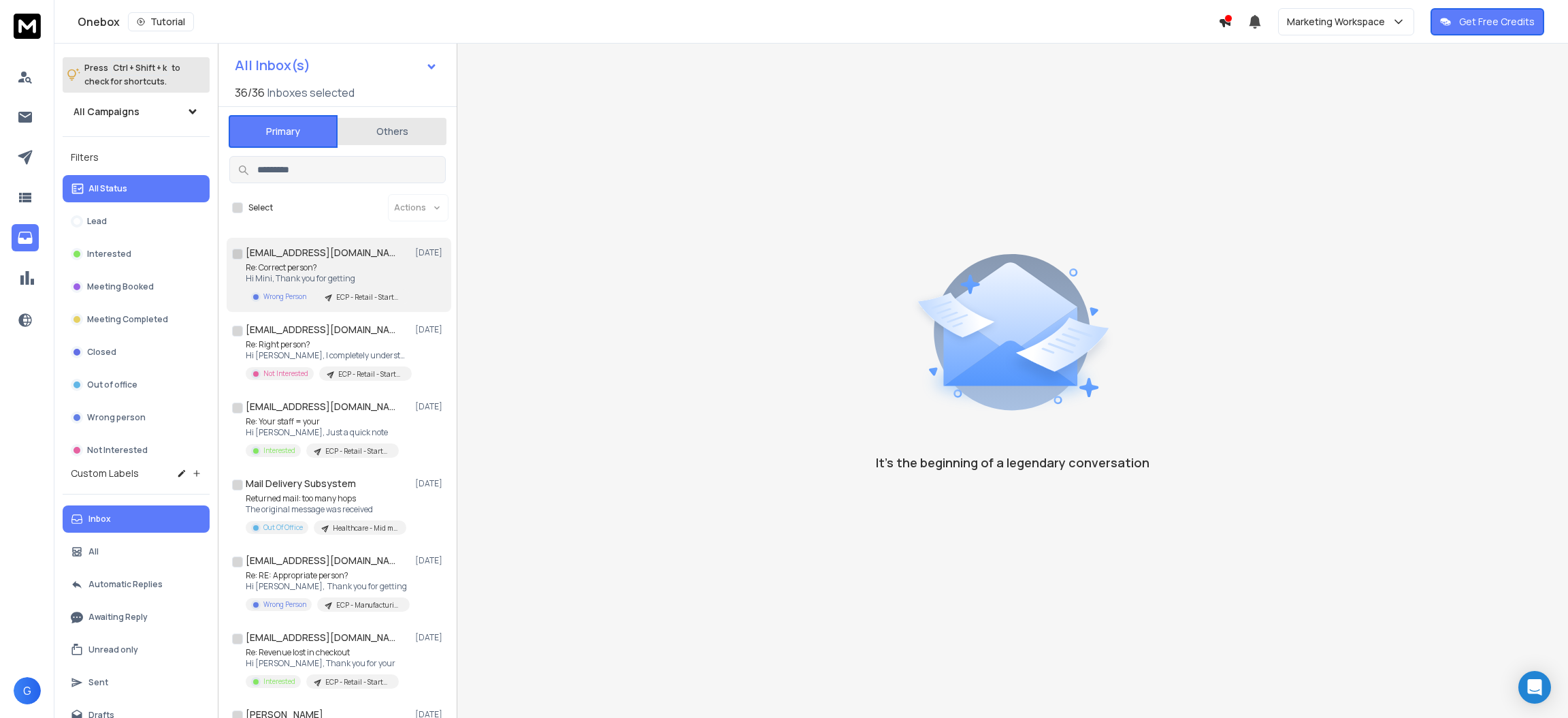
click at [400, 273] on p "Hi Mini, Thank you for getting" at bounding box center [327, 278] width 164 height 11
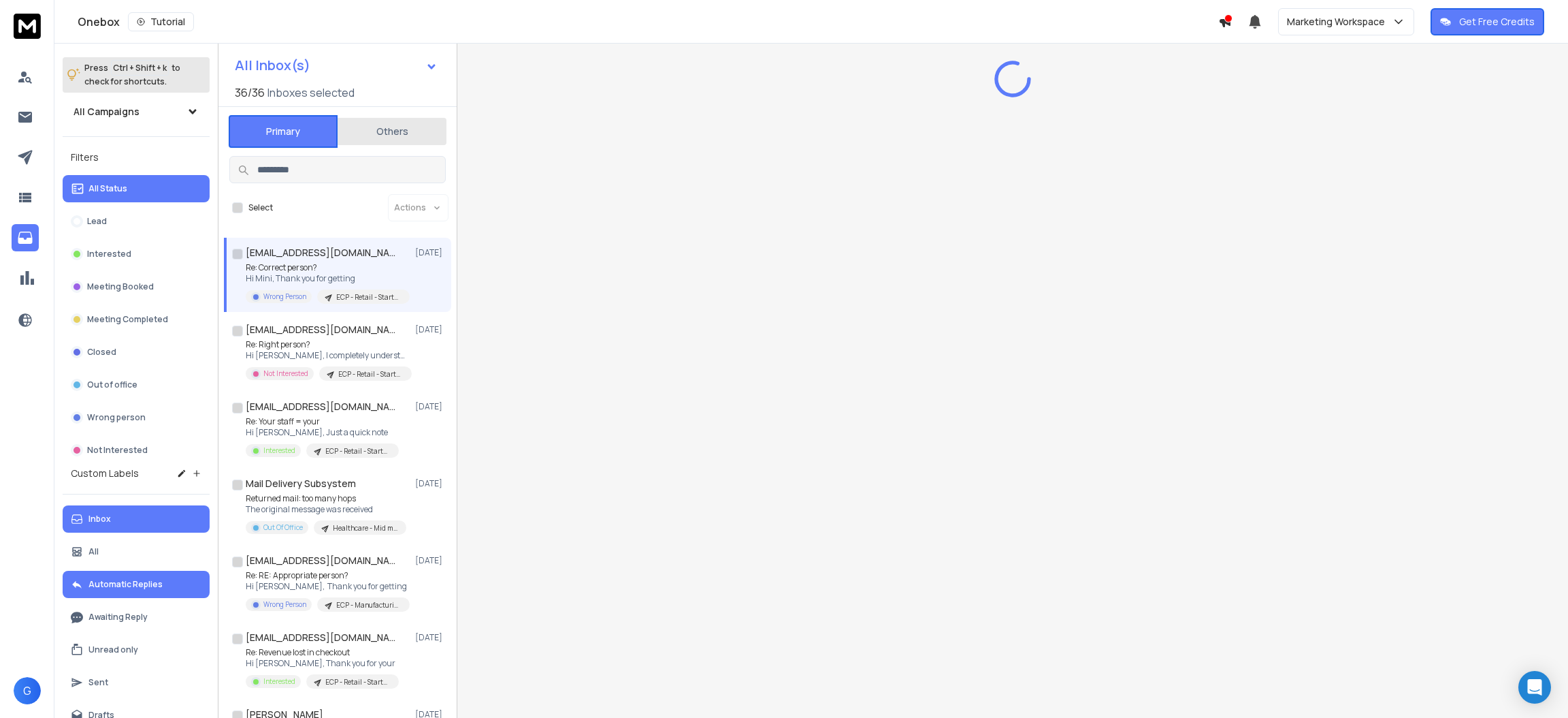
click at [138, 584] on p "Automatic Replies" at bounding box center [125, 584] width 74 height 11
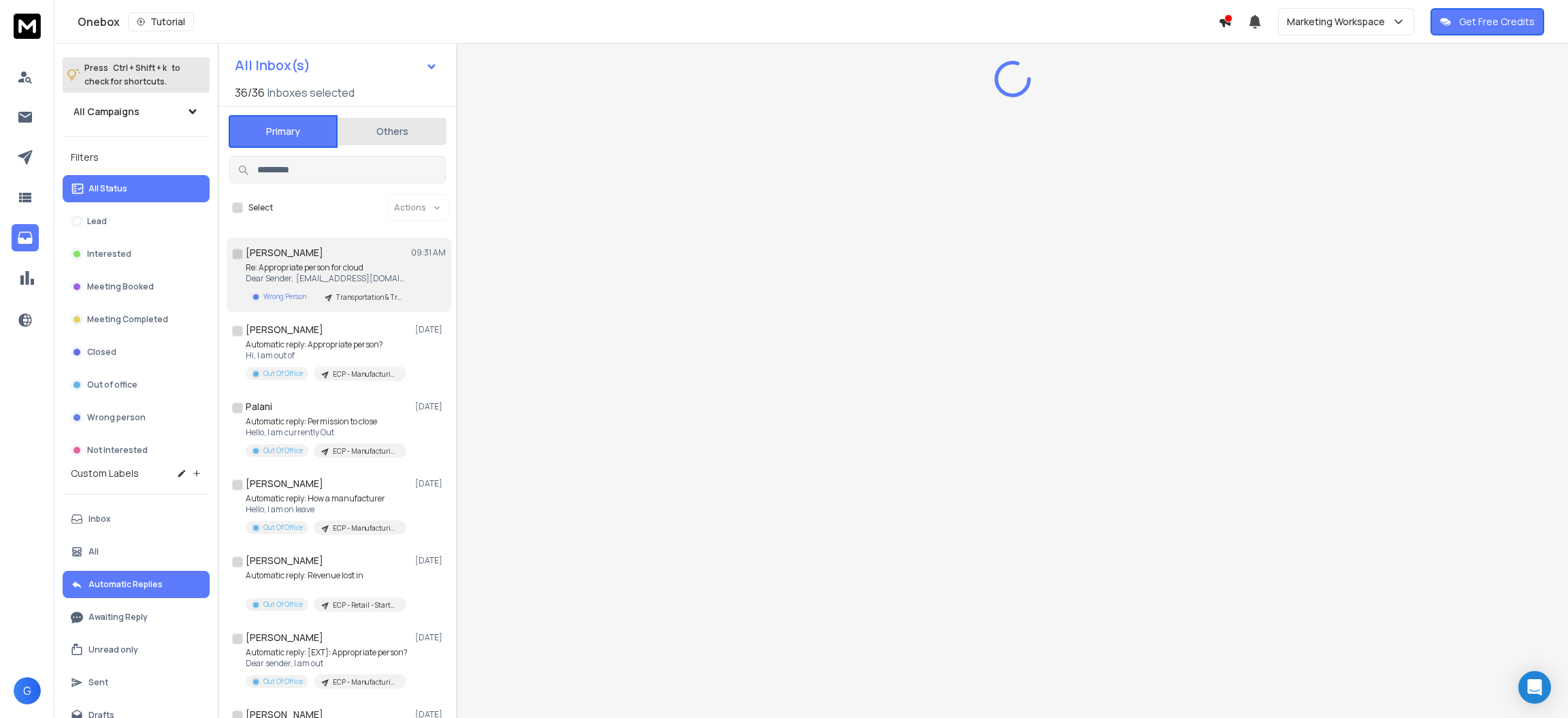
click at [318, 254] on div "[PERSON_NAME] 09:31 AM" at bounding box center [346, 252] width 200 height 14
